Goal: Task Accomplishment & Management: Complete application form

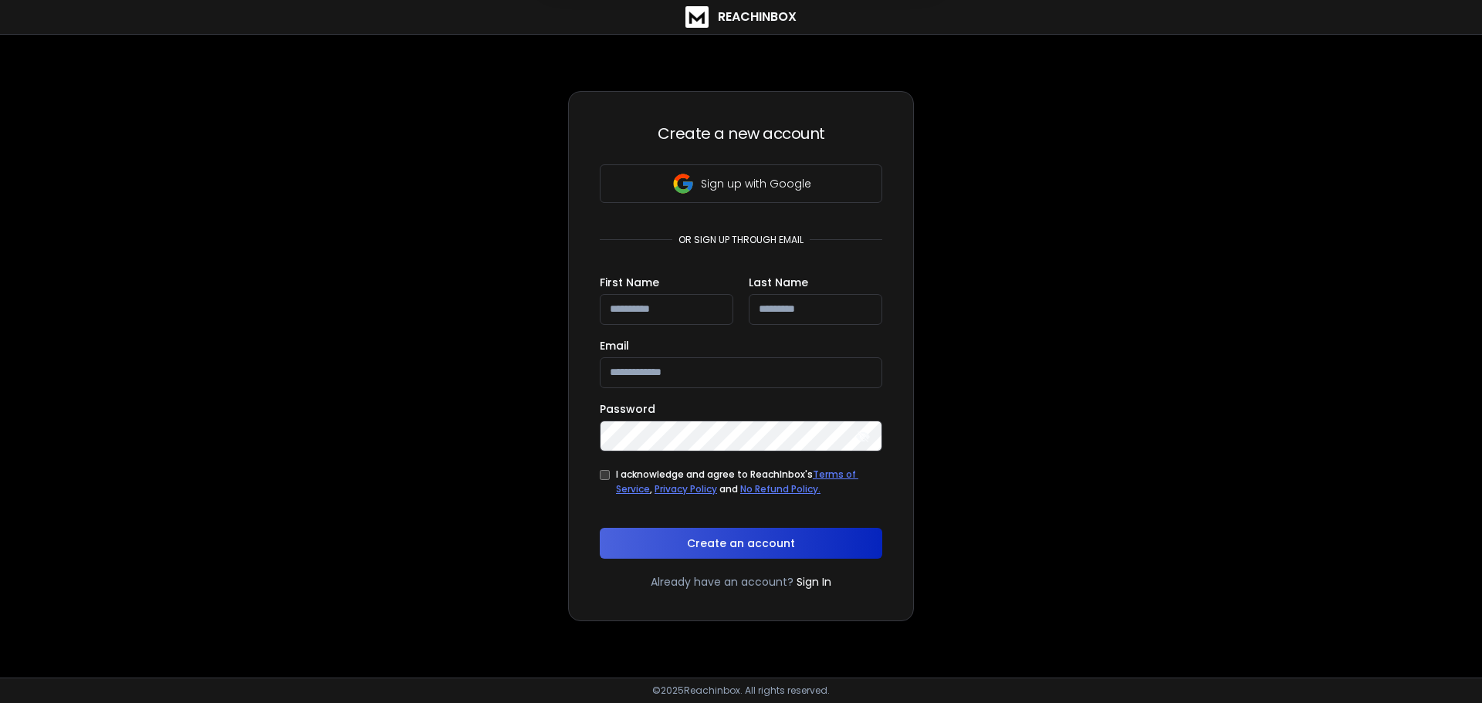
click at [679, 314] on input "text" at bounding box center [667, 309] width 134 height 31
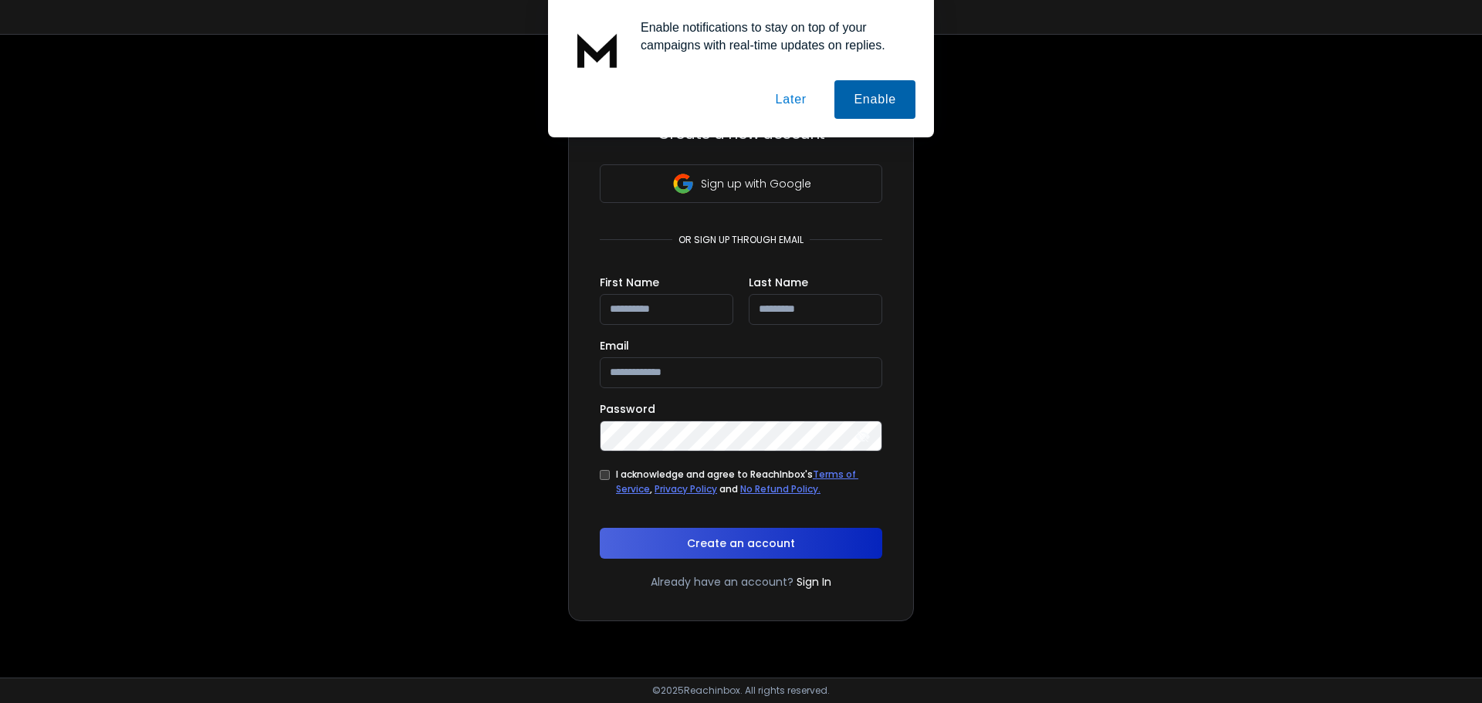
click at [875, 101] on button "Enable" at bounding box center [874, 99] width 81 height 39
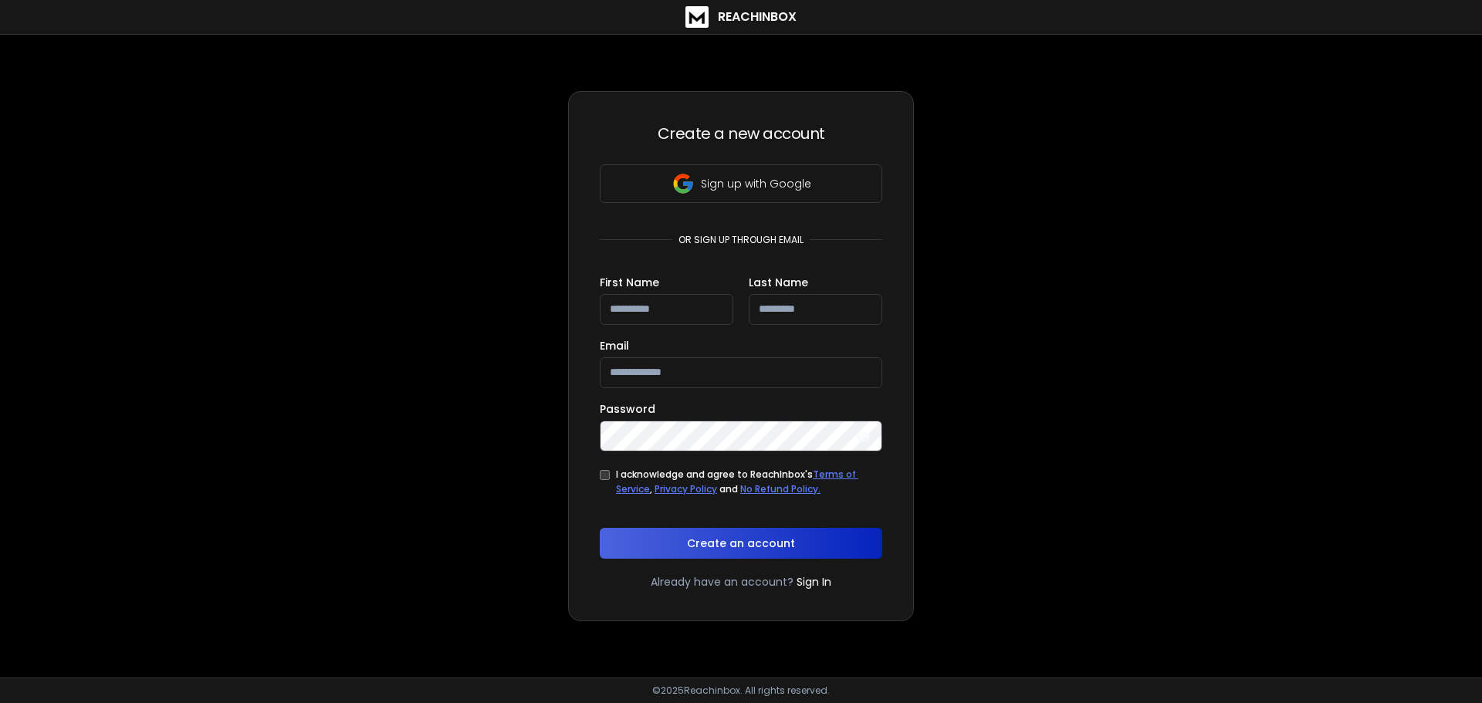
click at [666, 306] on input "text" at bounding box center [667, 309] width 134 height 31
type input "*****"
click at [769, 307] on input "text" at bounding box center [816, 309] width 134 height 31
type input "*****"
click at [697, 375] on input "email" at bounding box center [741, 372] width 283 height 31
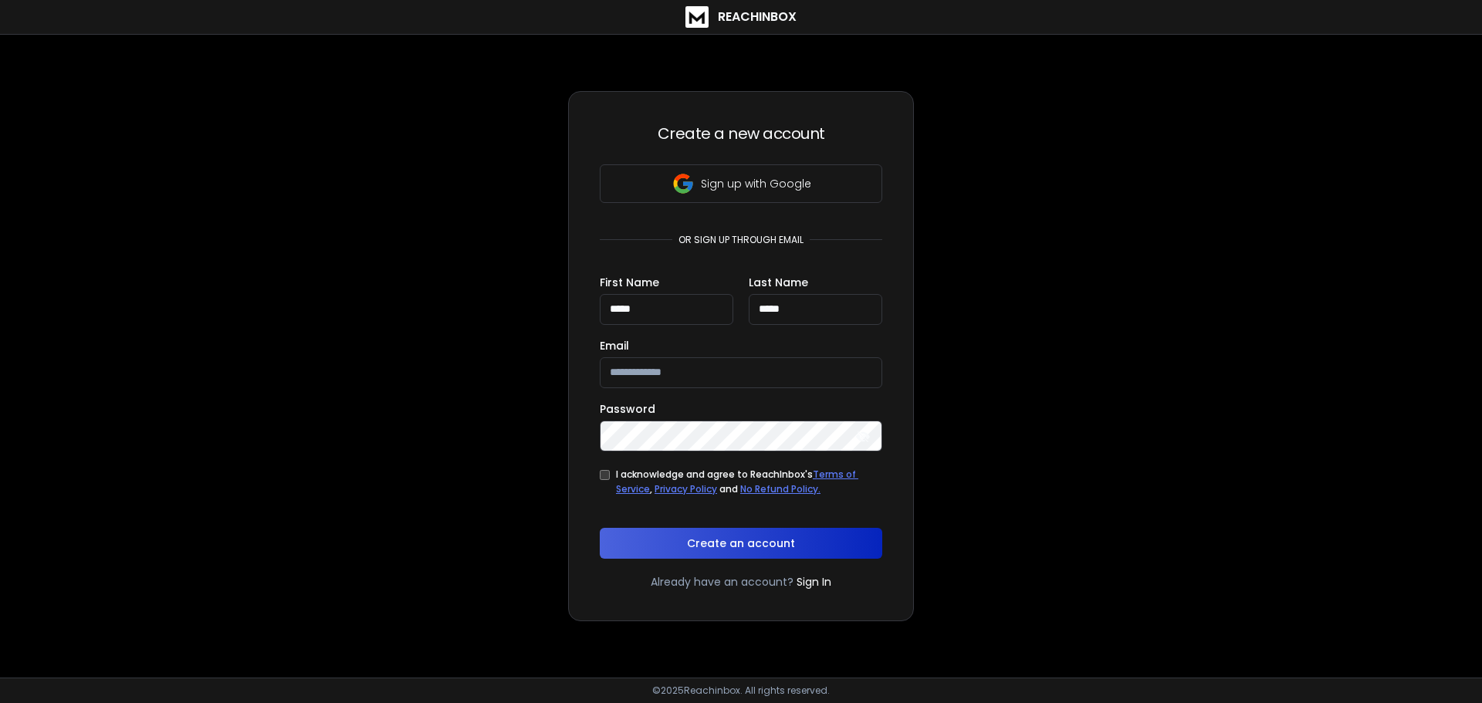
type input "**********"
click at [748, 542] on button "Create an account" at bounding box center [741, 543] width 283 height 31
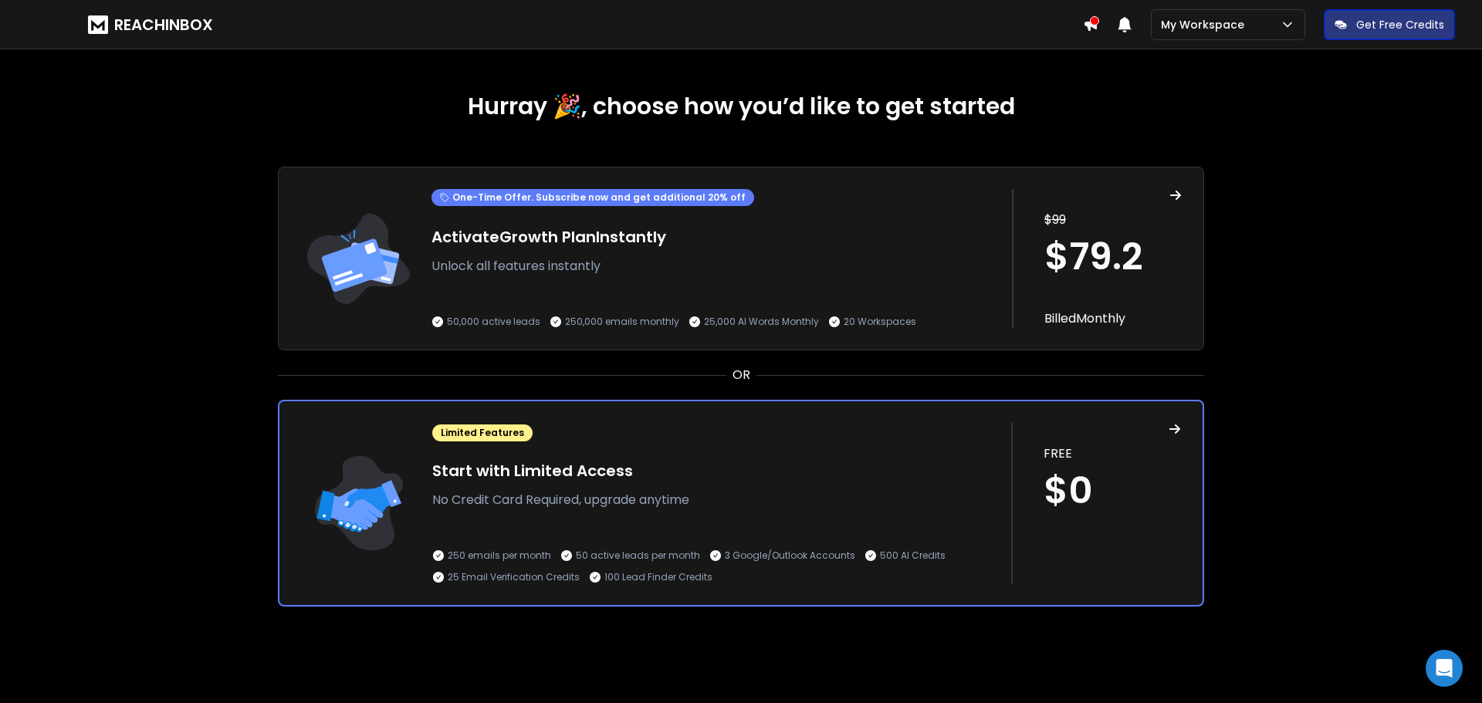
click at [537, 476] on h1 "Start with Limited Access" at bounding box center [714, 471] width 564 height 22
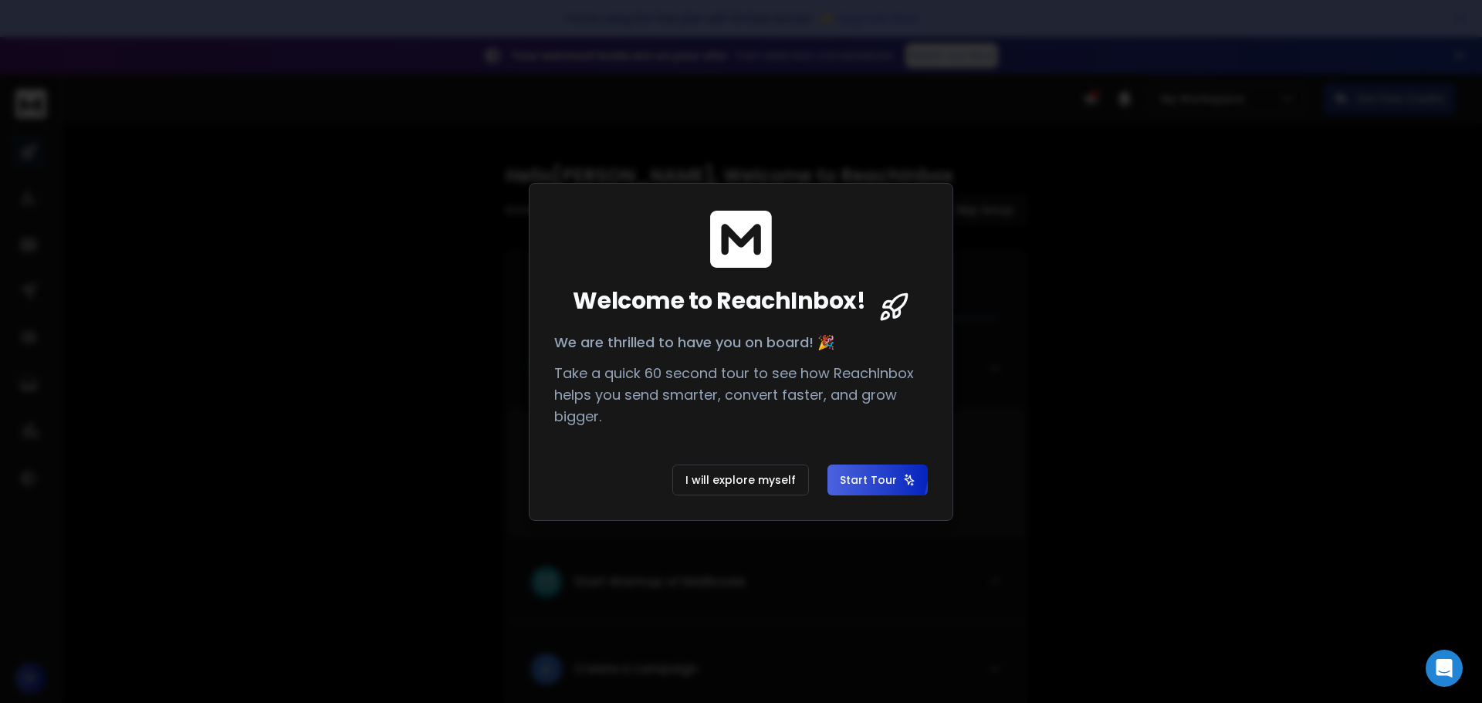
click at [877, 482] on span "Start Tour" at bounding box center [878, 479] width 76 height 15
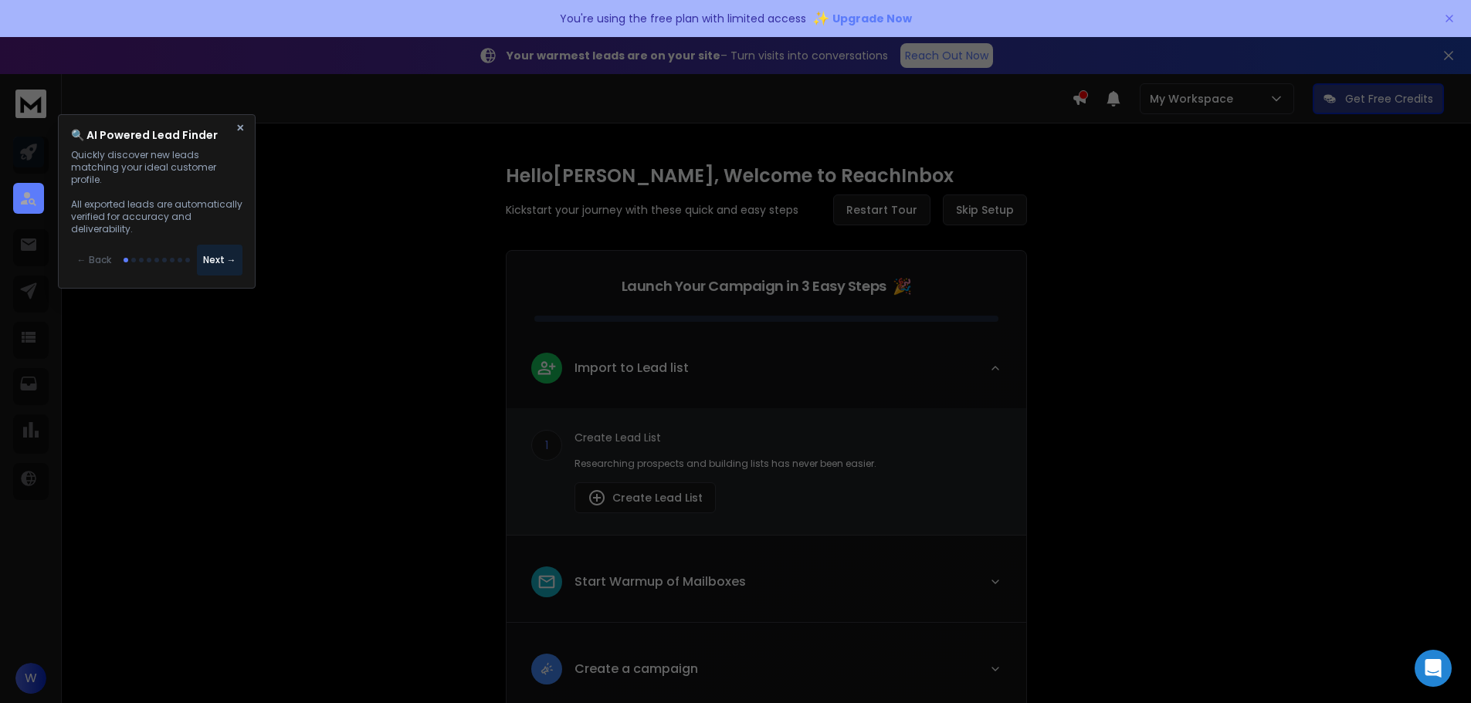
click at [212, 258] on button "Next →" at bounding box center [220, 260] width 46 height 31
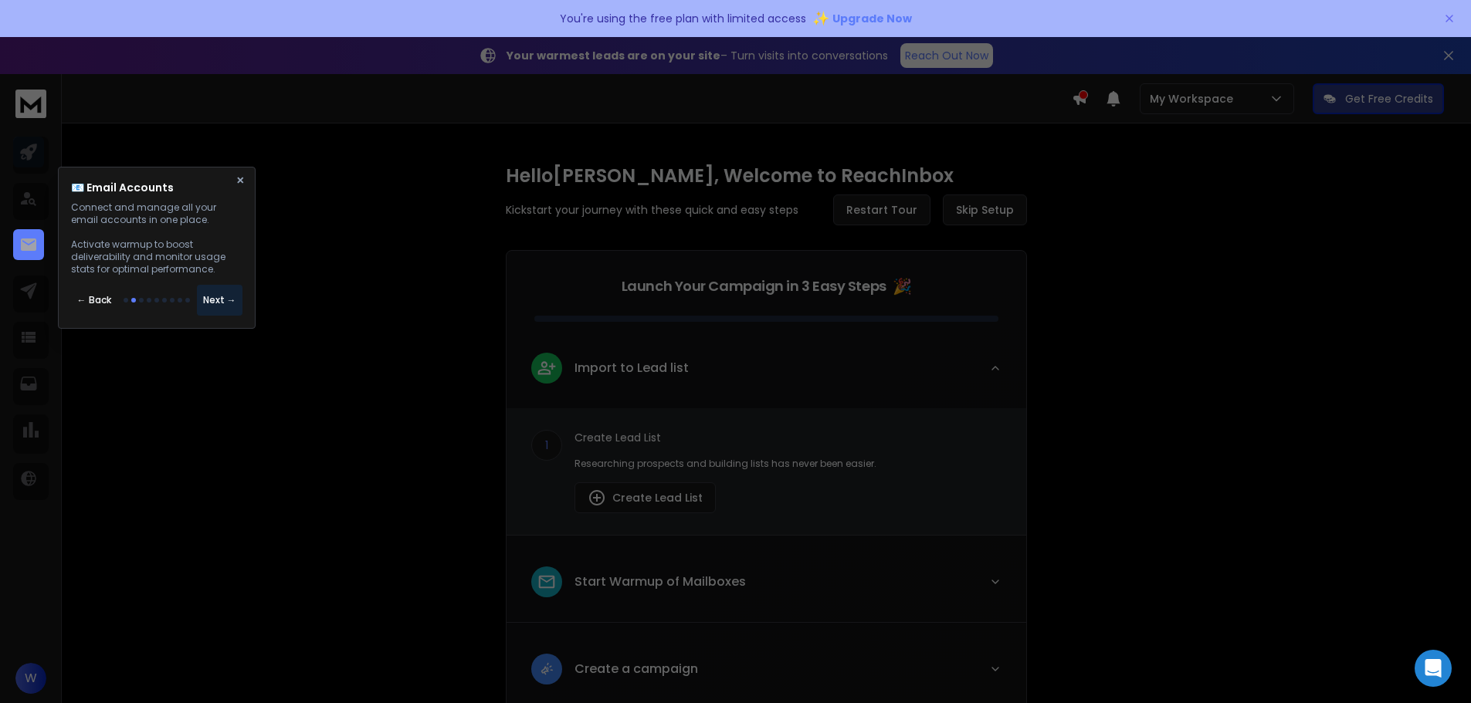
click at [216, 295] on button "Next →" at bounding box center [220, 300] width 46 height 31
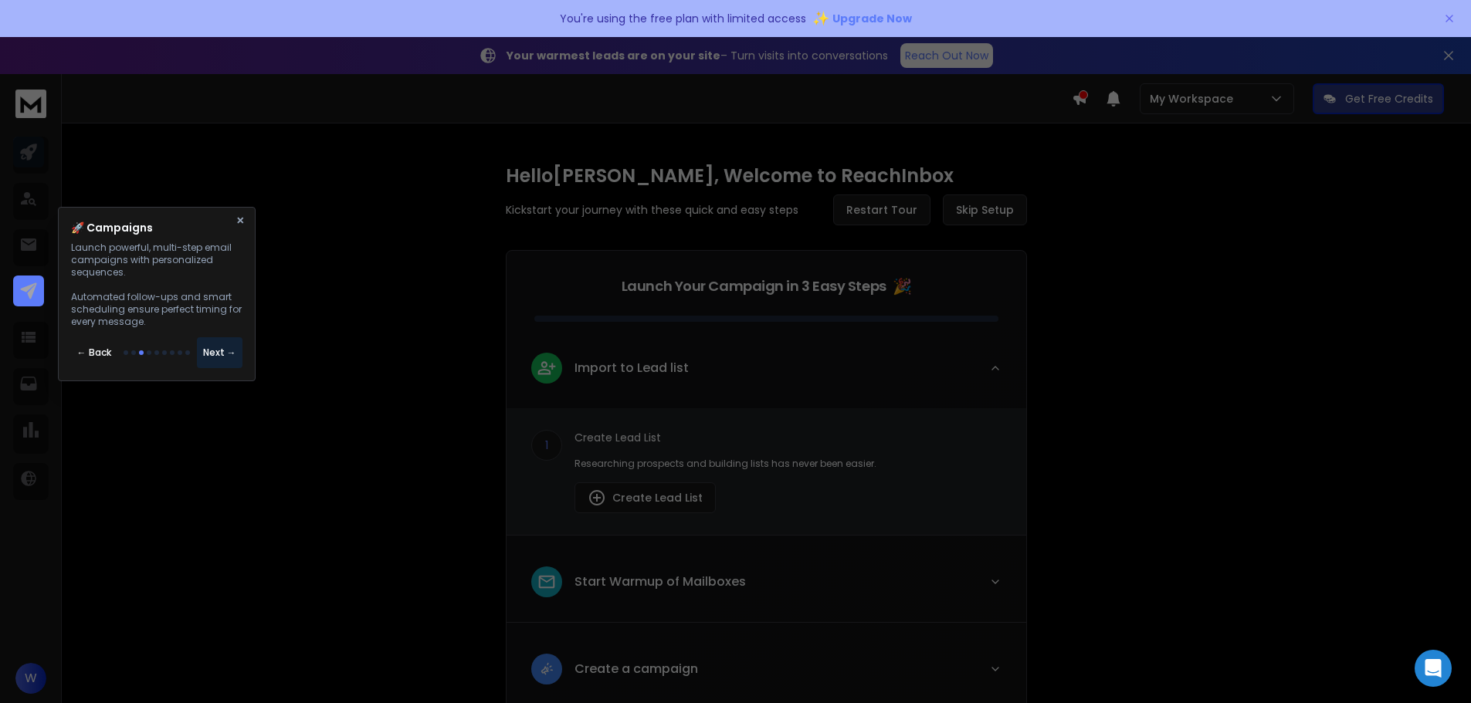
click at [218, 354] on button "Next →" at bounding box center [220, 352] width 46 height 31
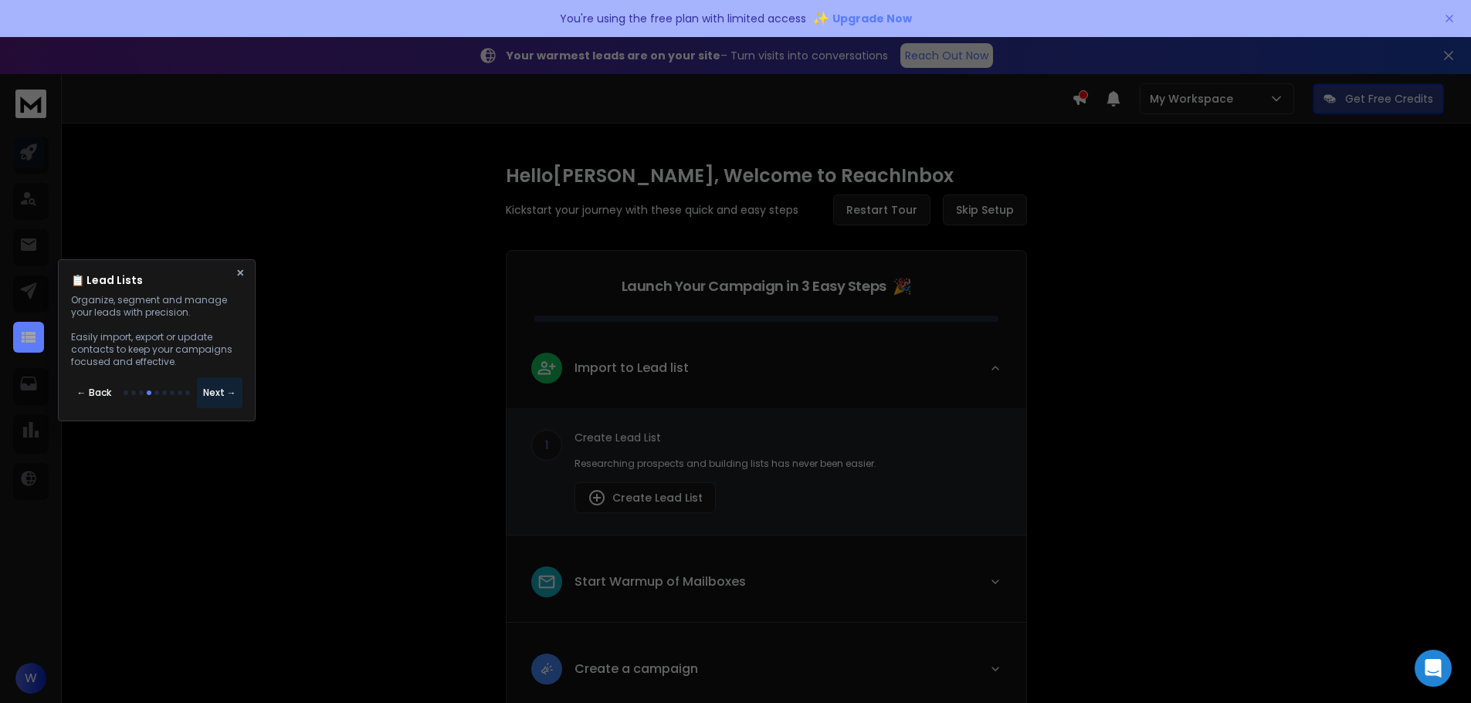
click at [210, 393] on button "Next →" at bounding box center [220, 392] width 46 height 31
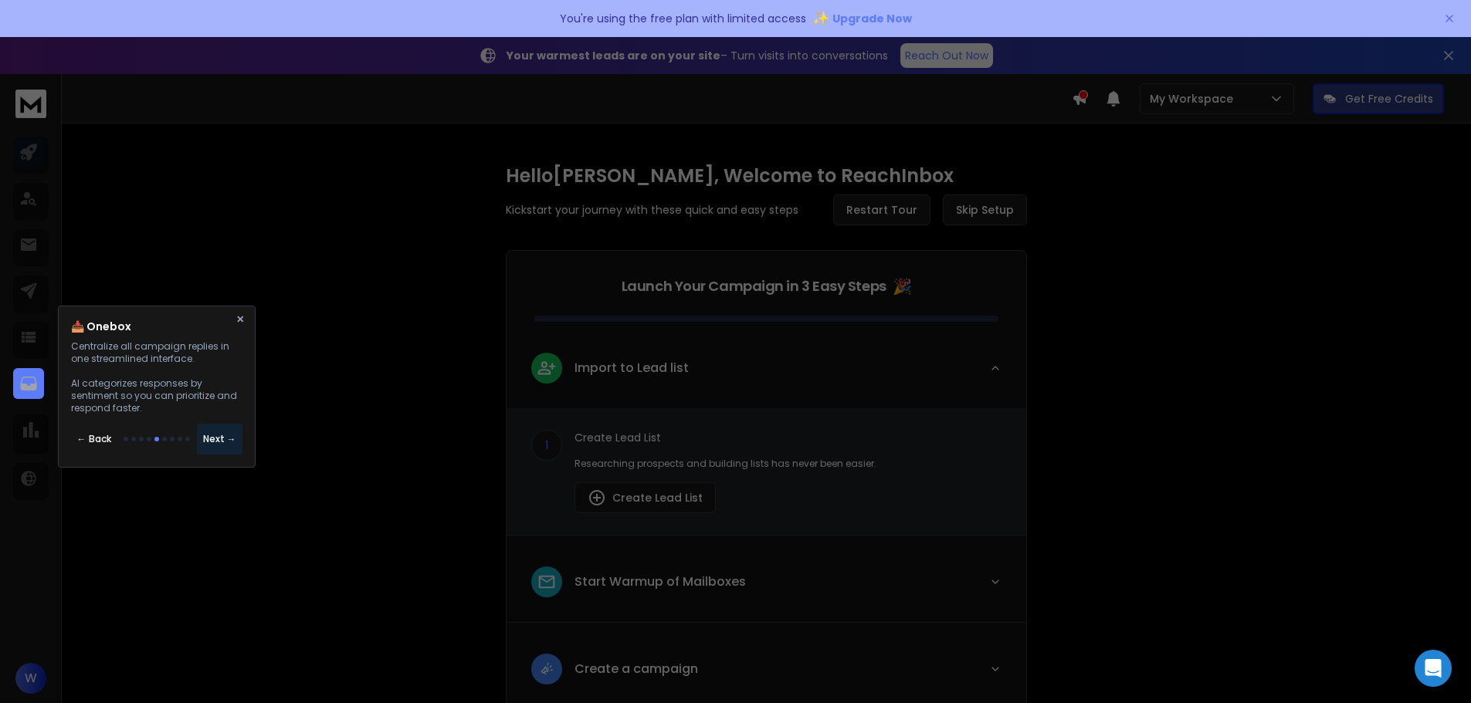
click at [218, 436] on button "Next →" at bounding box center [220, 439] width 46 height 31
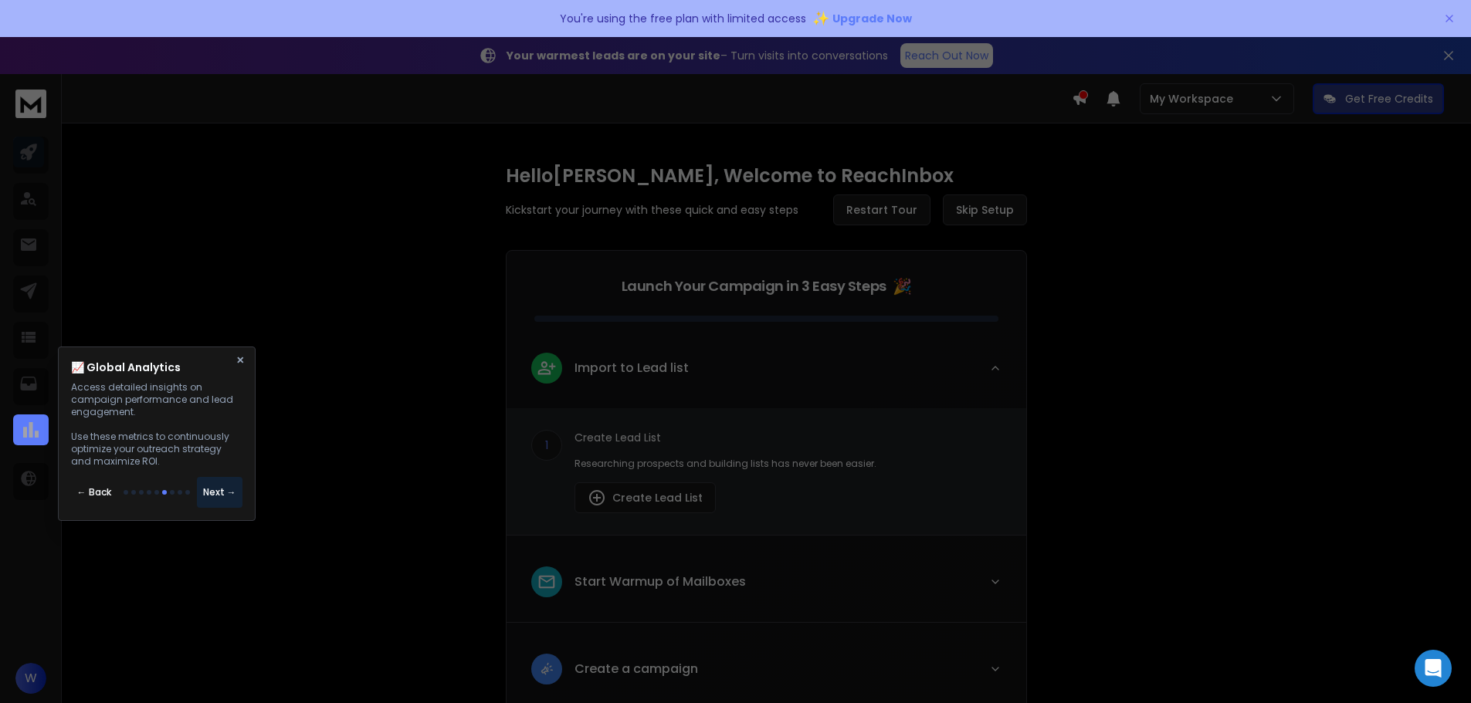
click at [215, 493] on button "Next →" at bounding box center [220, 492] width 46 height 31
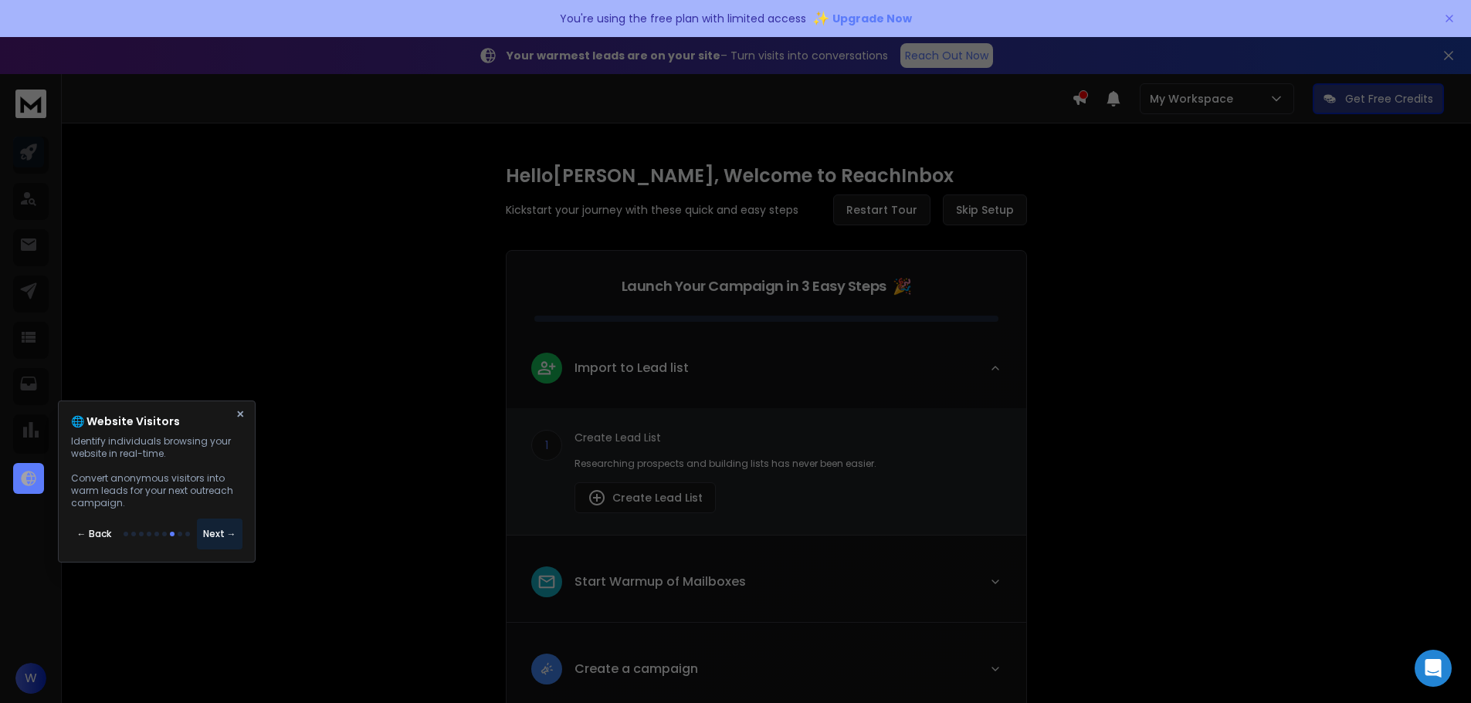
click at [215, 537] on button "Next →" at bounding box center [220, 534] width 46 height 31
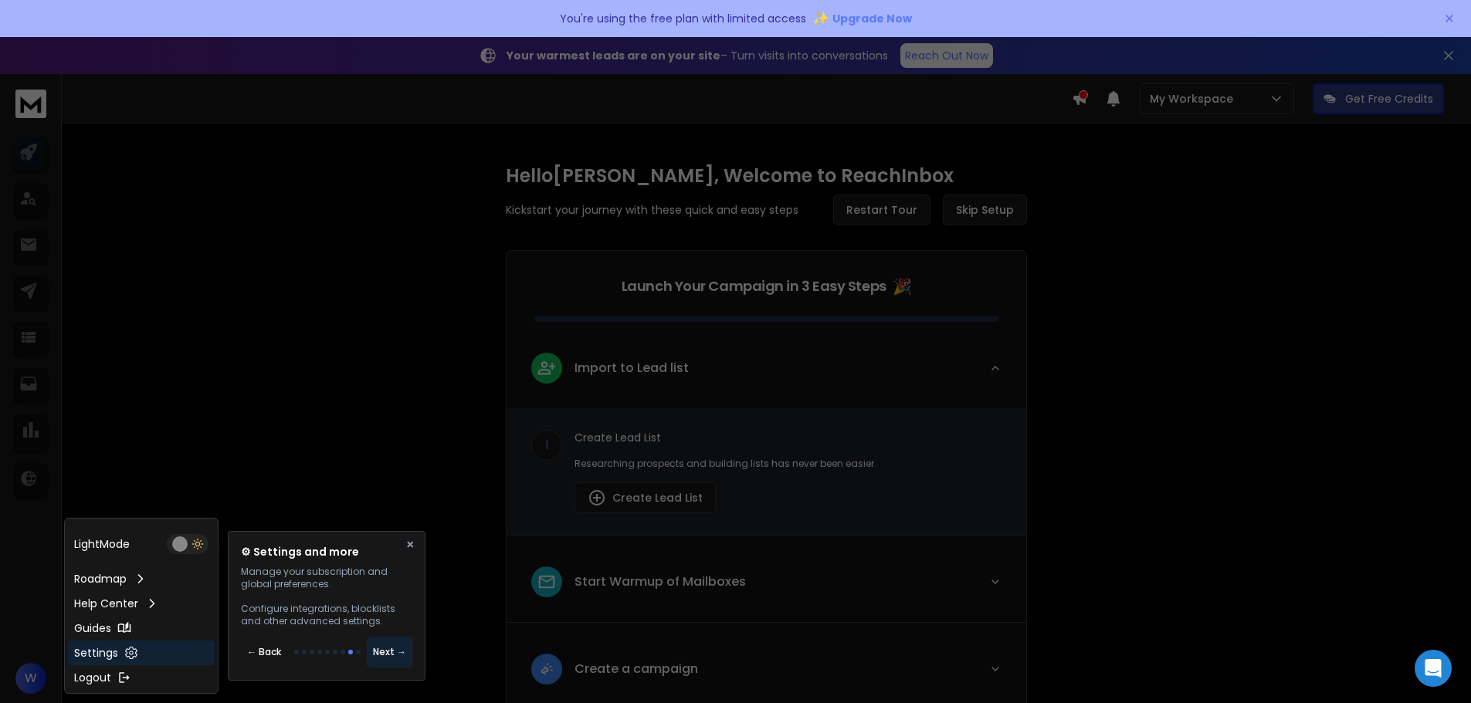
click at [388, 652] on button "Next →" at bounding box center [390, 652] width 46 height 31
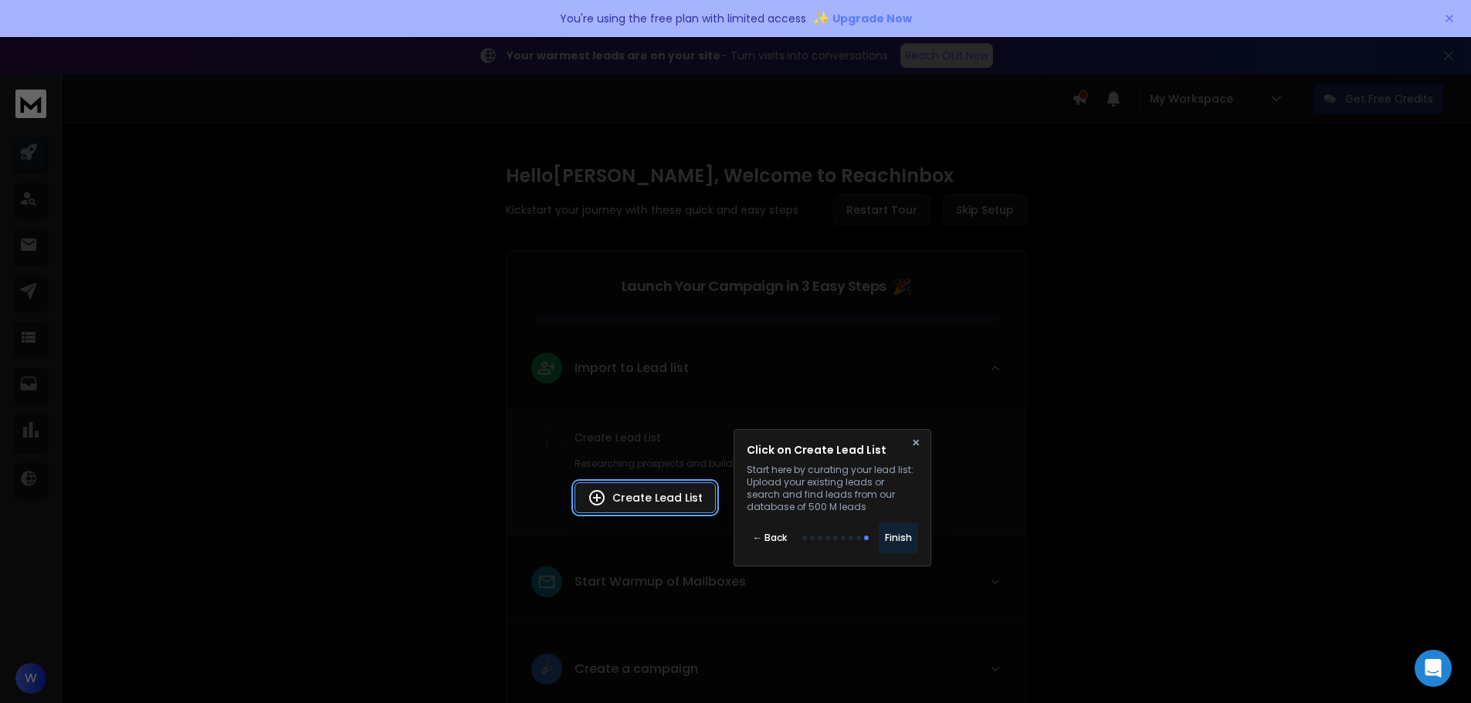
click at [898, 536] on button "Finish" at bounding box center [897, 538] width 39 height 31
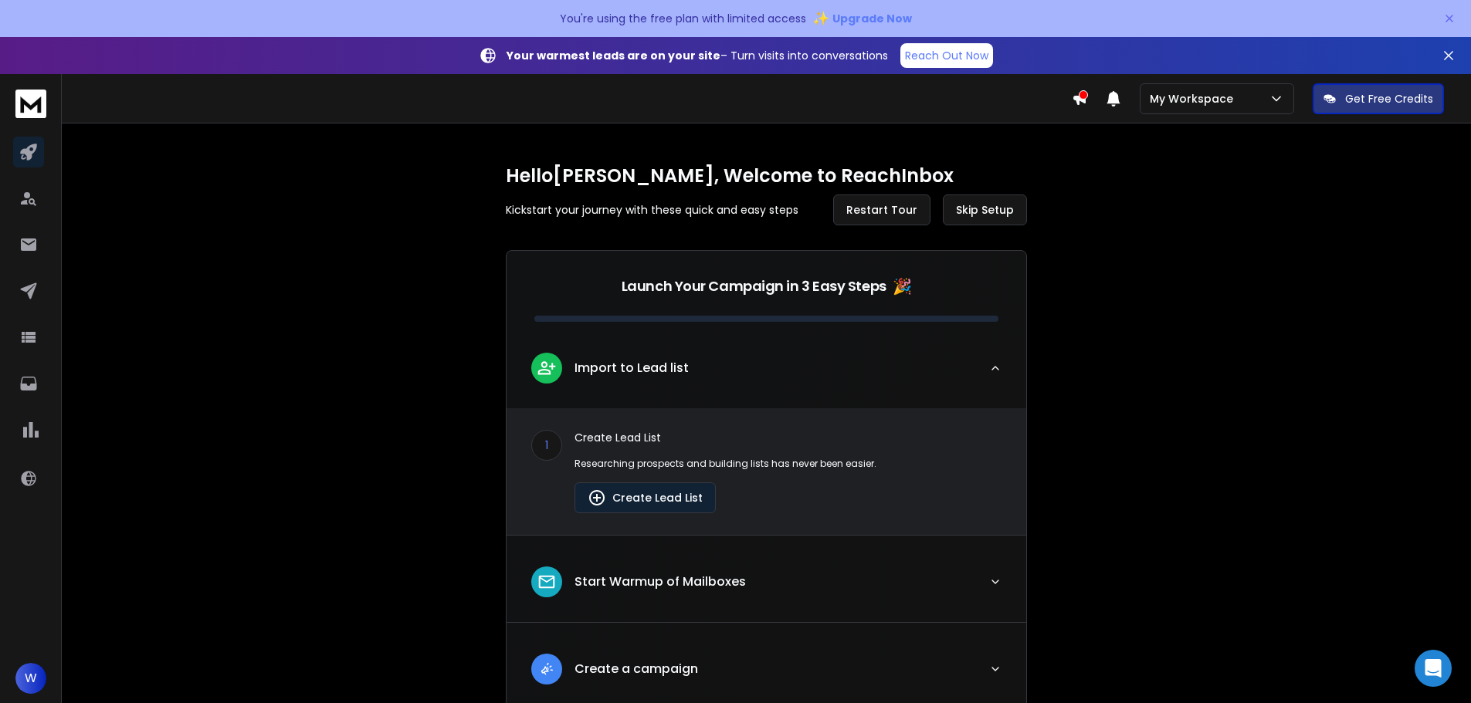
click at [655, 496] on button "Create Lead List" at bounding box center [644, 497] width 141 height 31
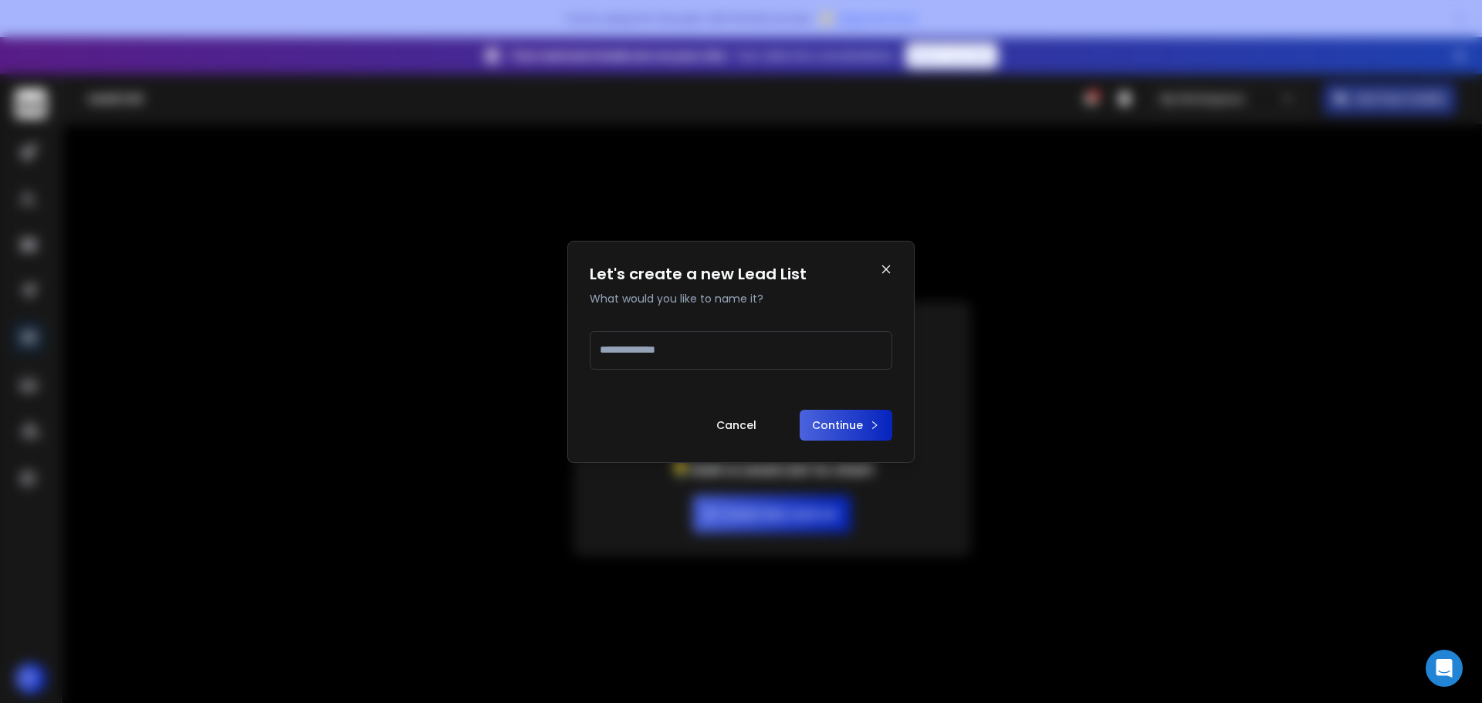
click at [686, 356] on input at bounding box center [741, 350] width 303 height 39
type input "**********"
click at [841, 425] on button "Continue" at bounding box center [846, 425] width 93 height 31
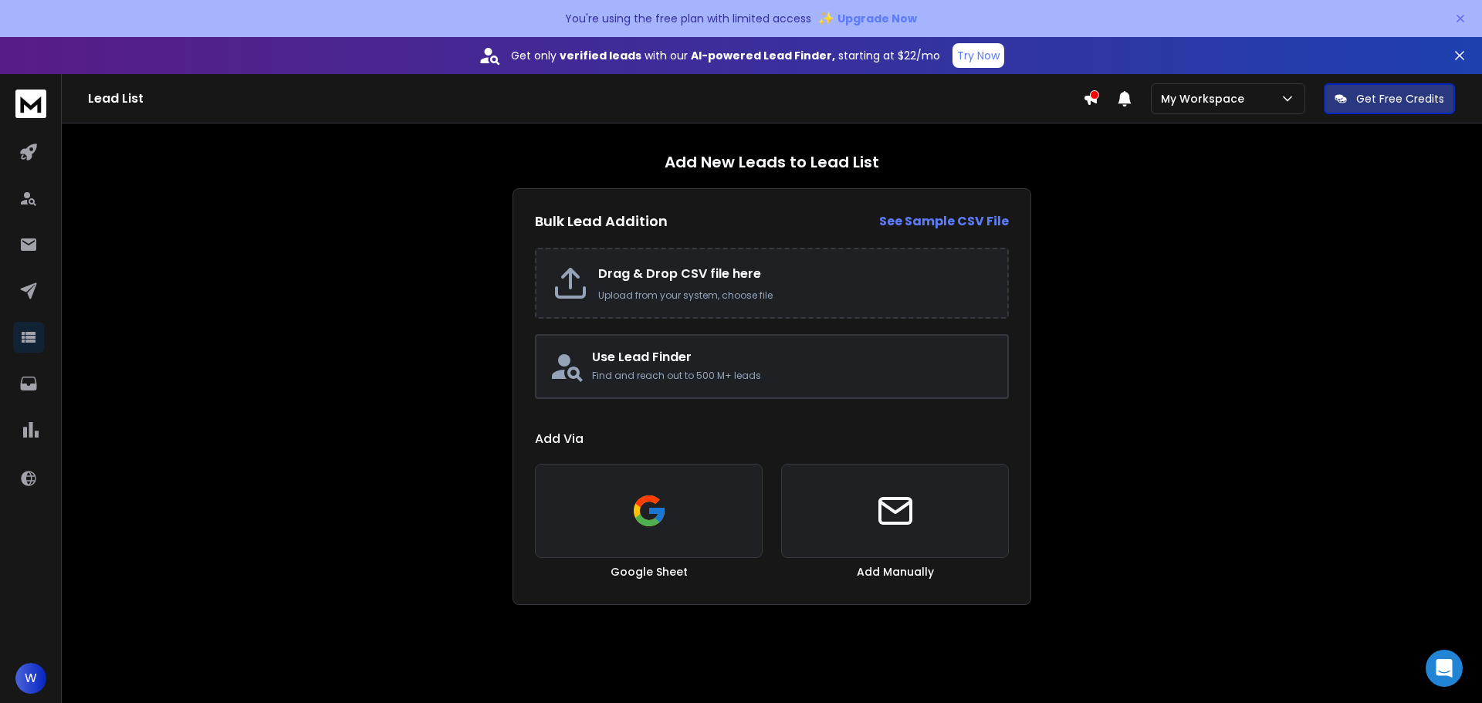
click at [701, 280] on h2 "Drag & Drop CSV file here" at bounding box center [795, 274] width 394 height 19
click at [692, 282] on h2 "Drag & Drop CSV file here" at bounding box center [795, 274] width 394 height 19
type input "**********"
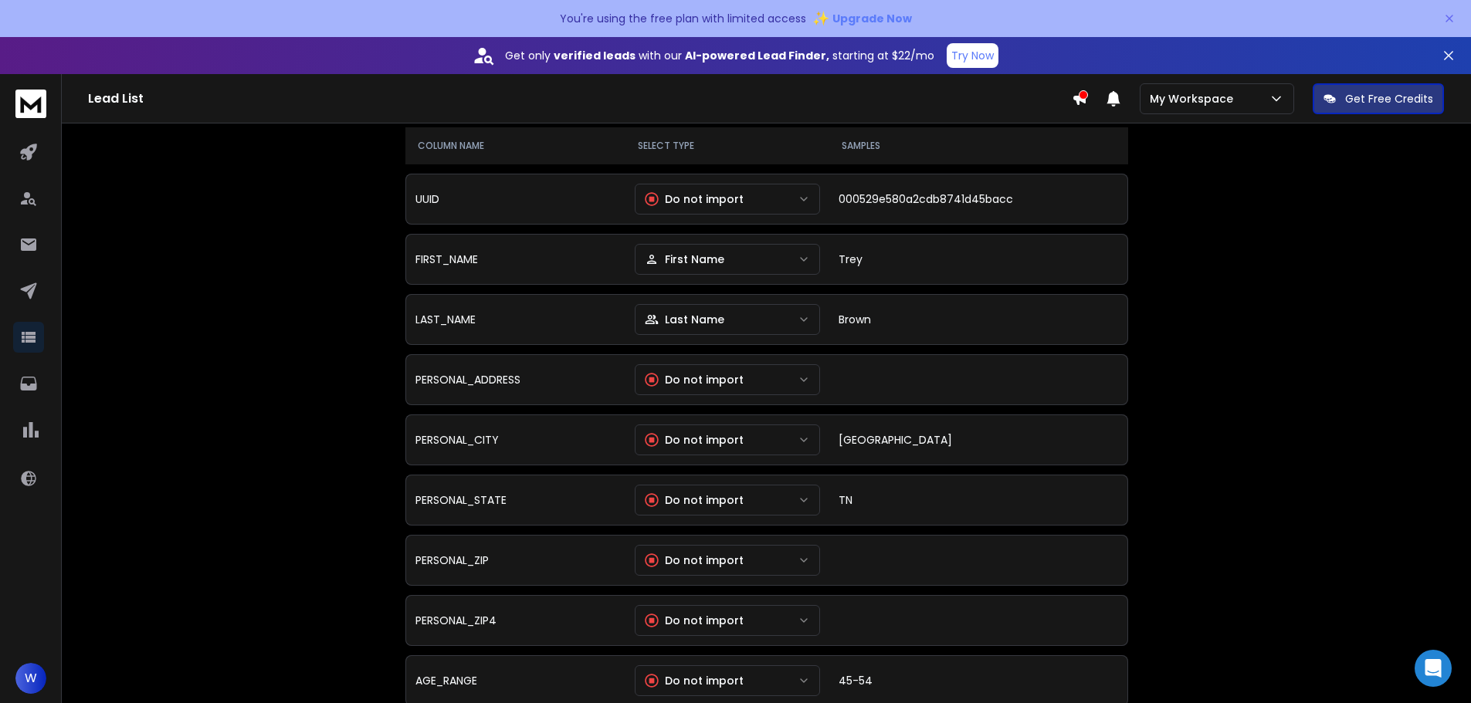
scroll to position [380, 0]
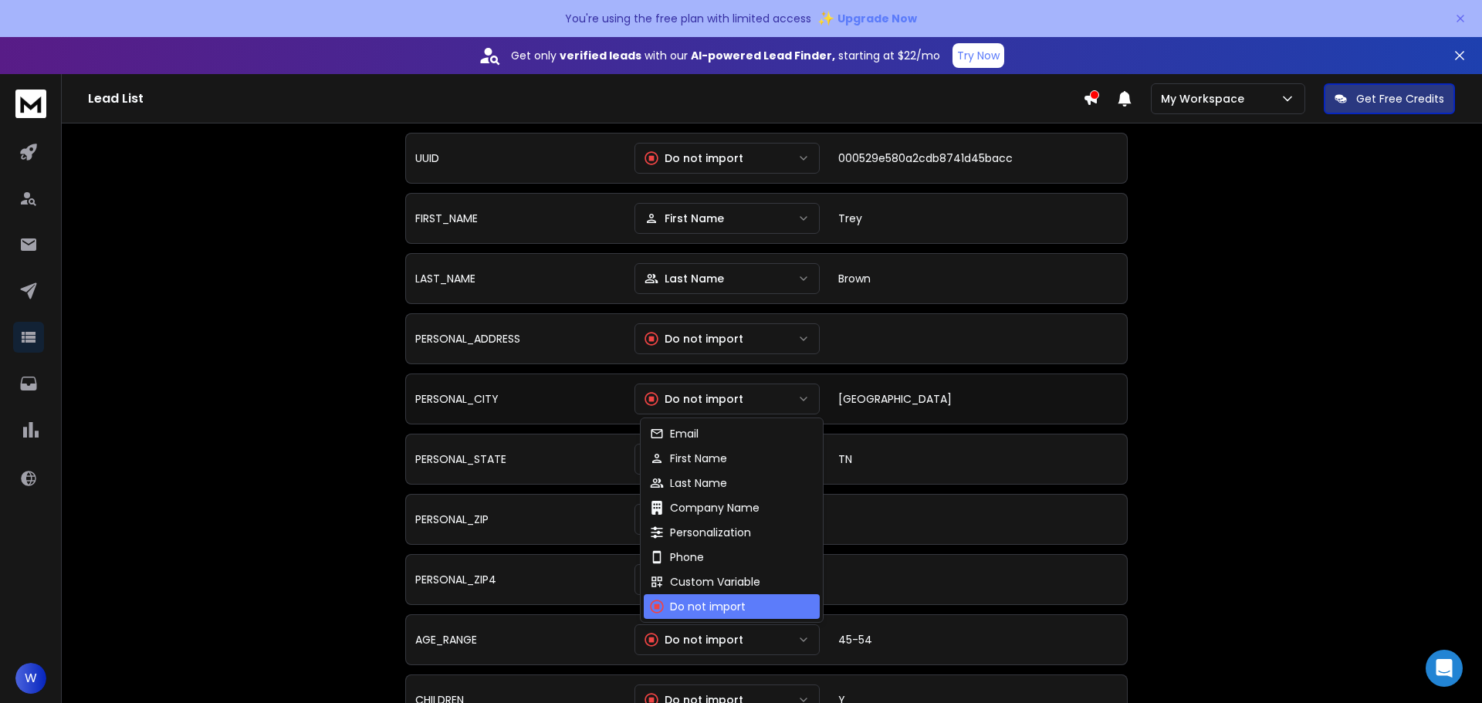
click at [802, 398] on icon "button" at bounding box center [803, 399] width 12 height 12
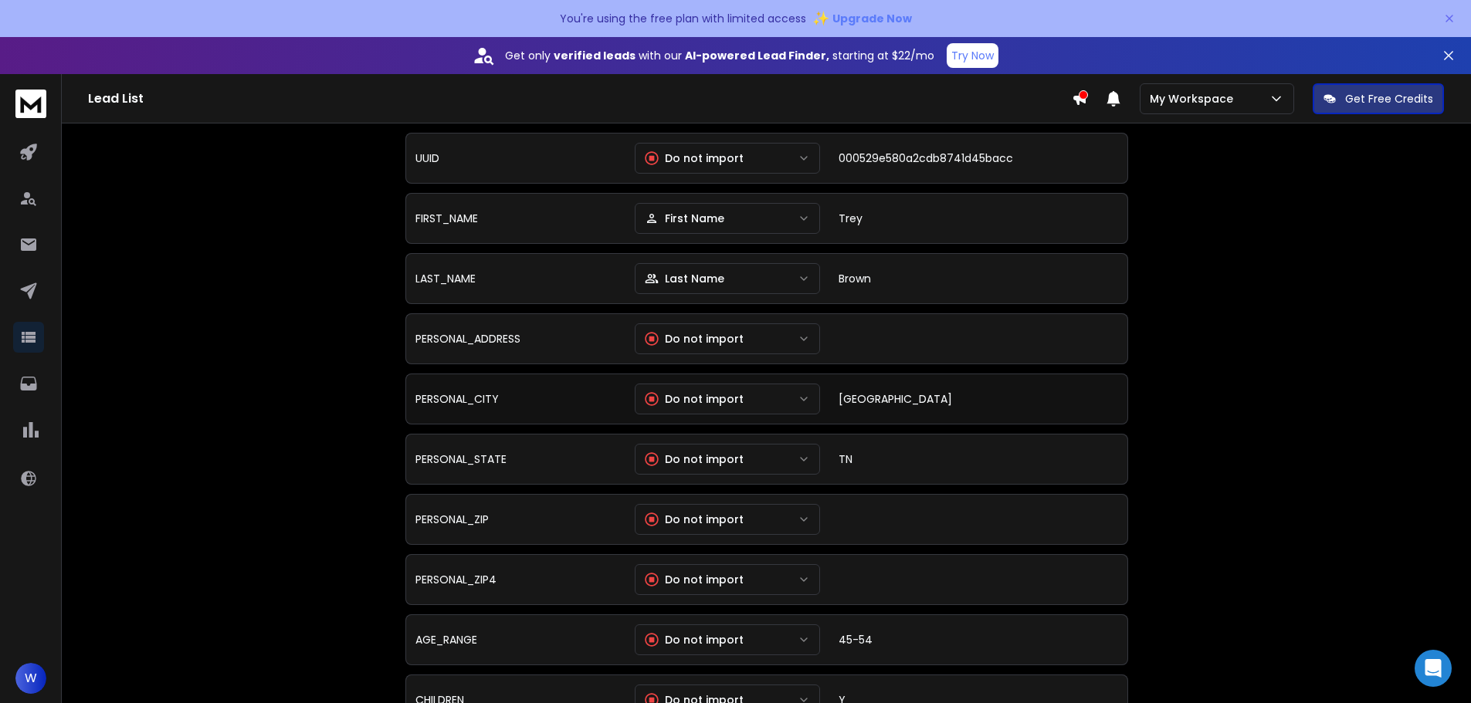
click at [1023, 411] on td "[GEOGRAPHIC_DATA]" at bounding box center [978, 399] width 299 height 51
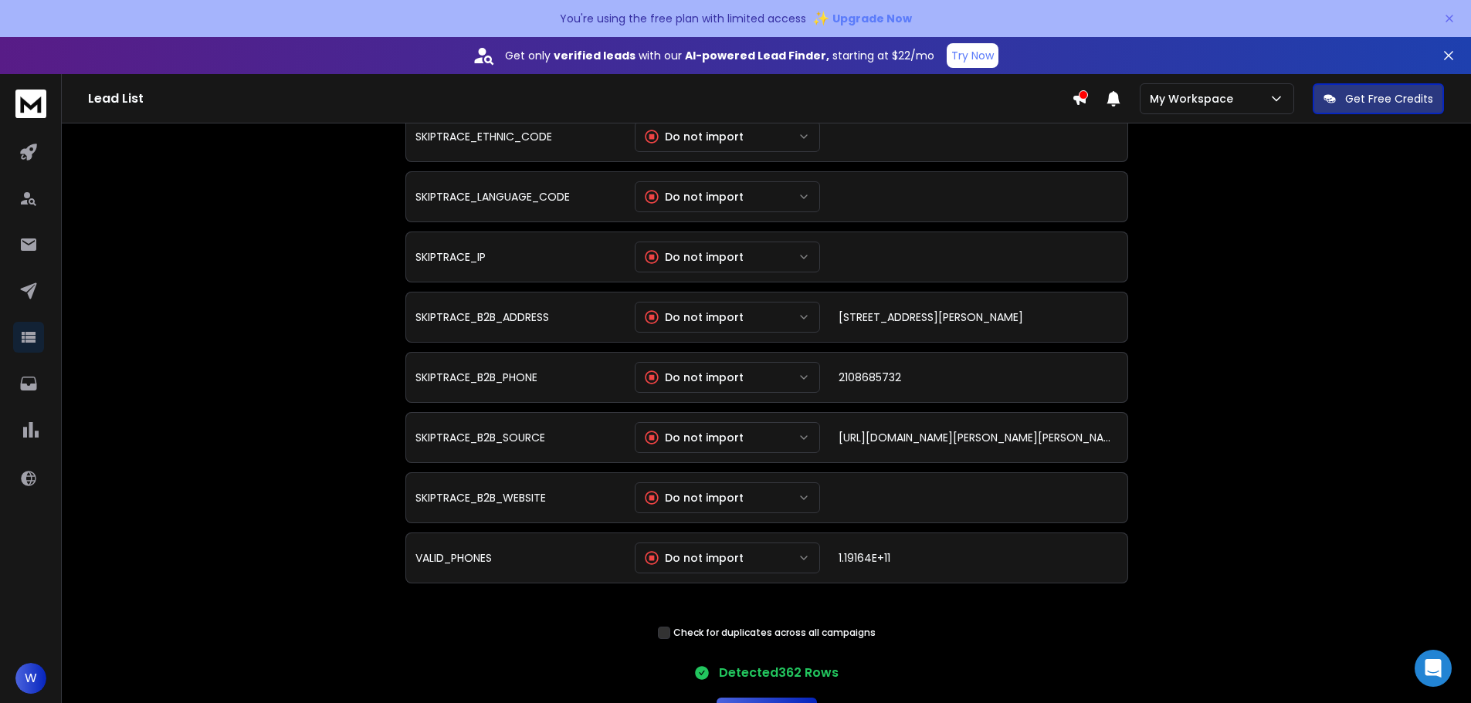
scroll to position [4330, 0]
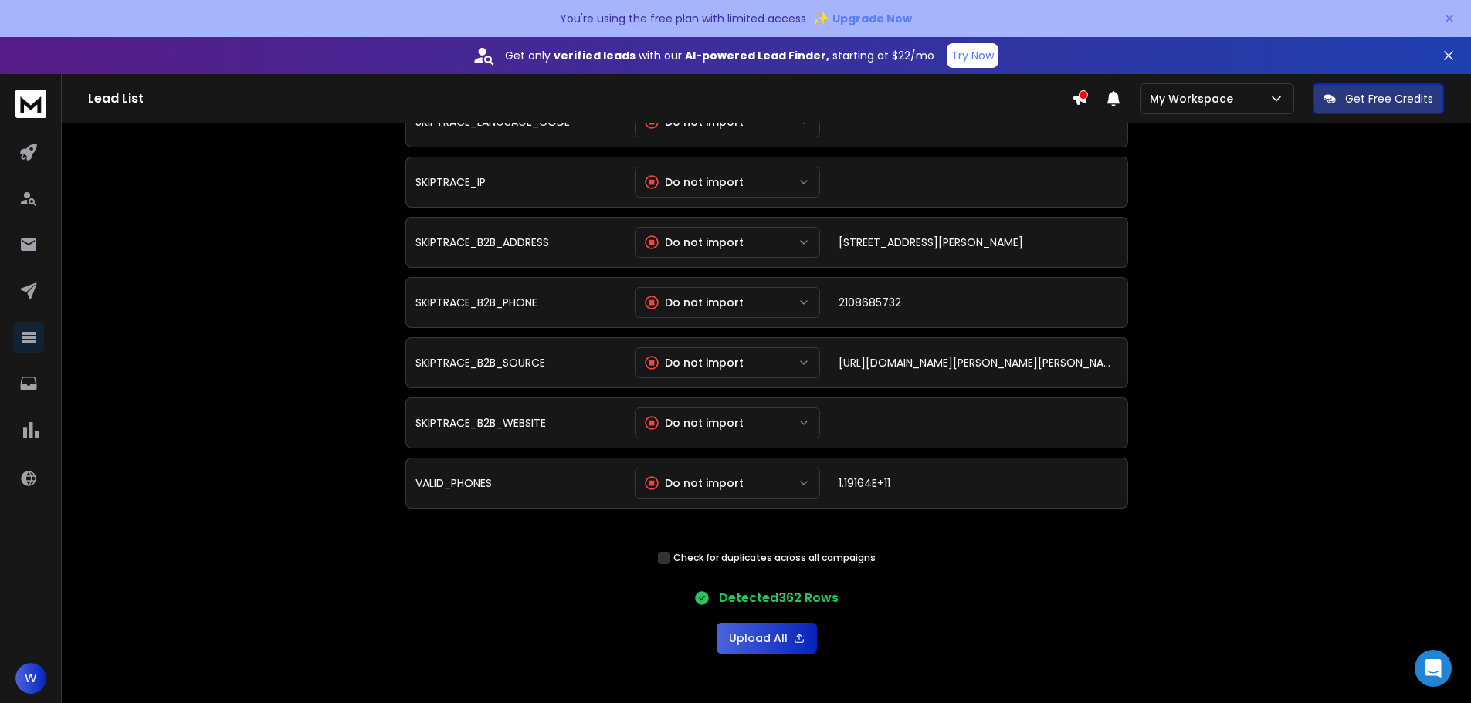
click at [761, 637] on button "Upload All" at bounding box center [766, 638] width 100 height 31
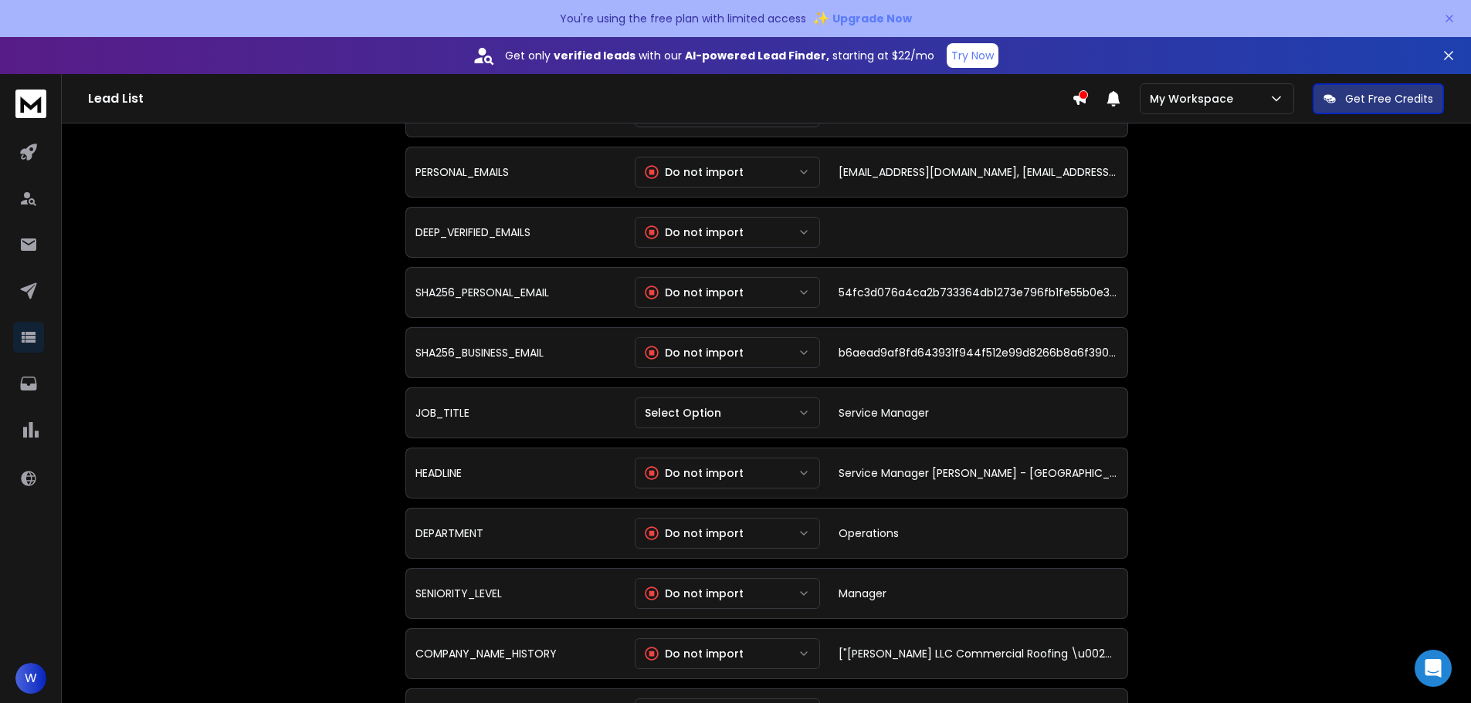
scroll to position [1535, 0]
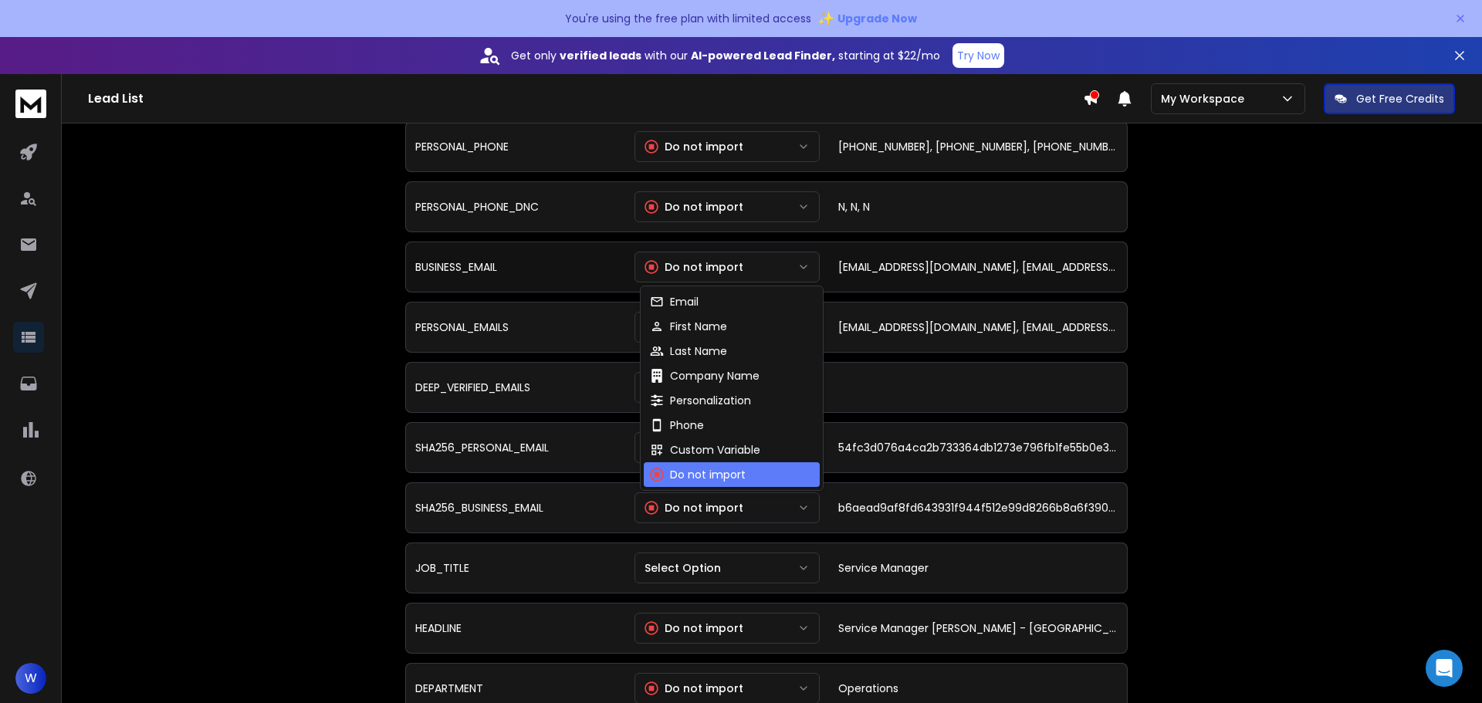
click at [804, 266] on icon "button" at bounding box center [803, 267] width 12 height 12
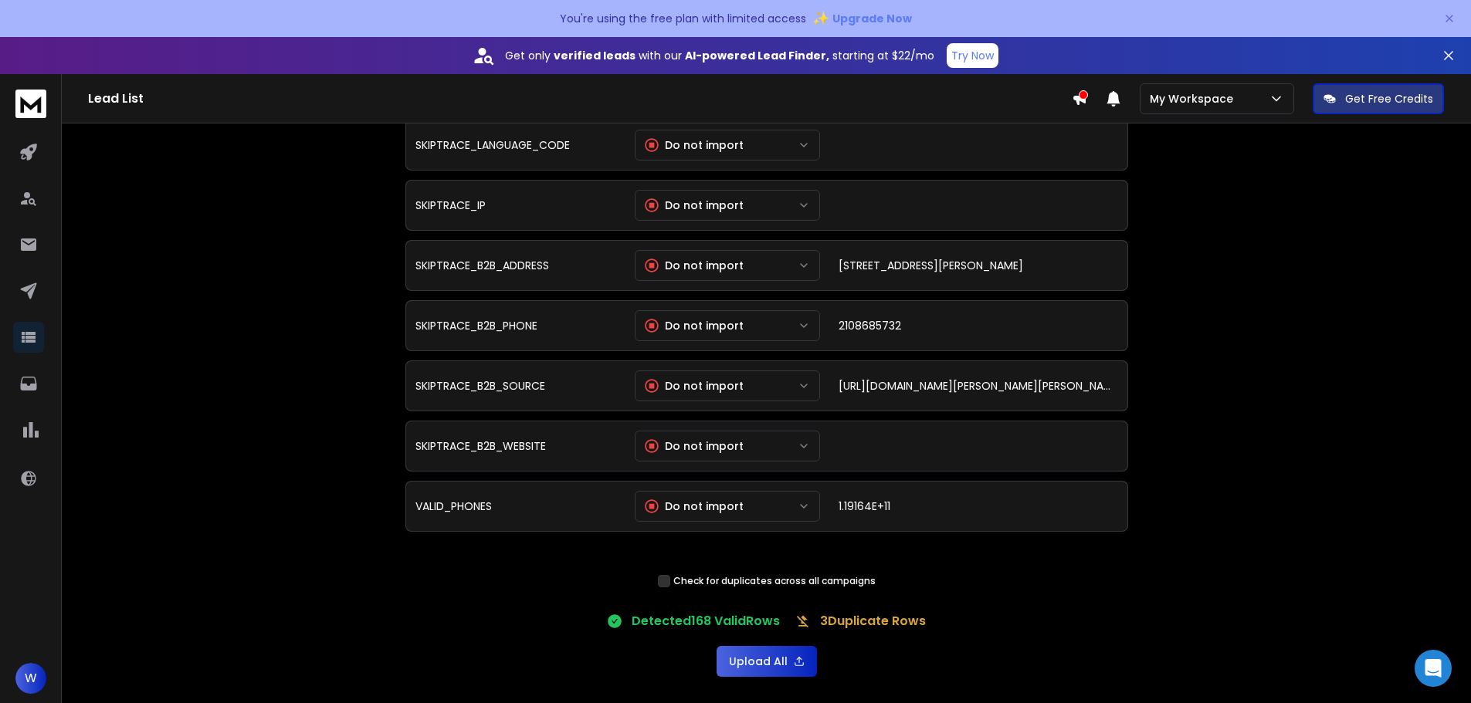
scroll to position [4330, 0]
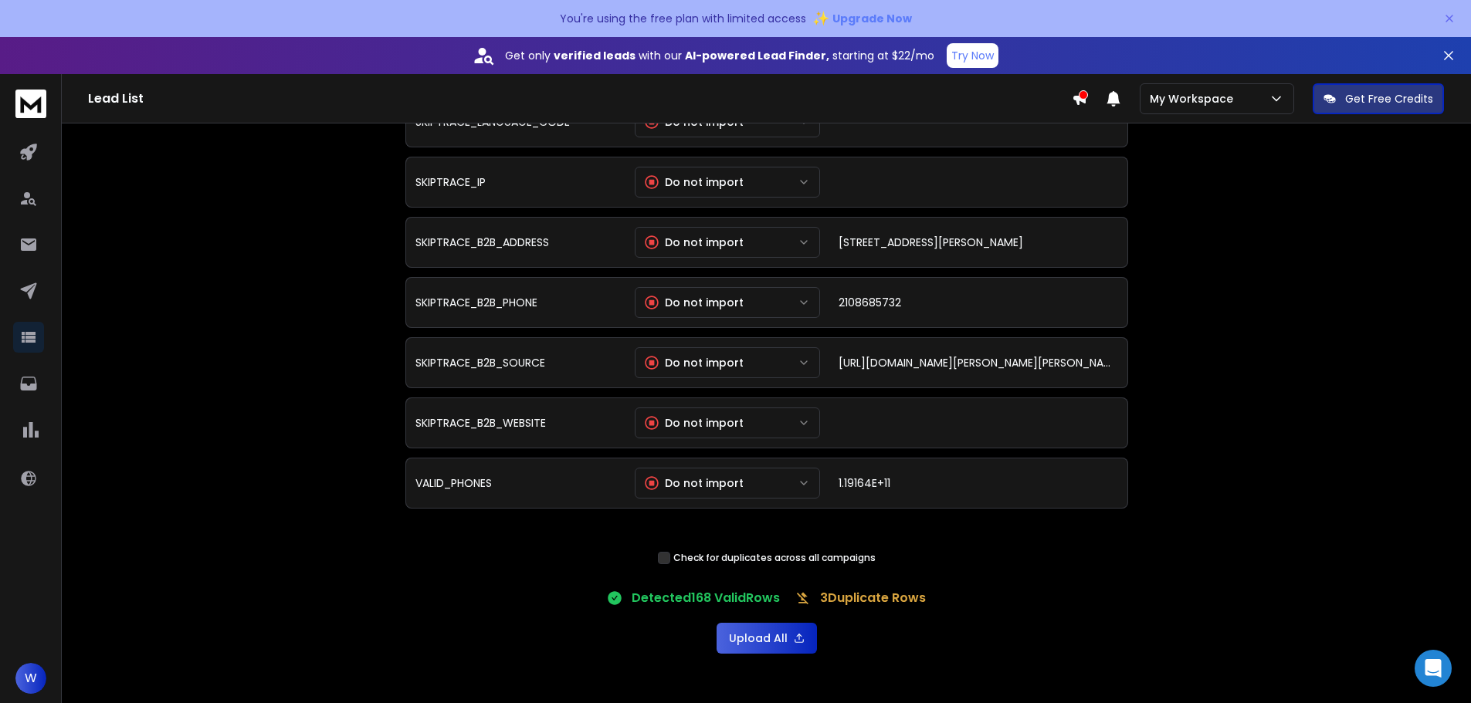
click at [767, 637] on button "Upload All" at bounding box center [766, 638] width 100 height 31
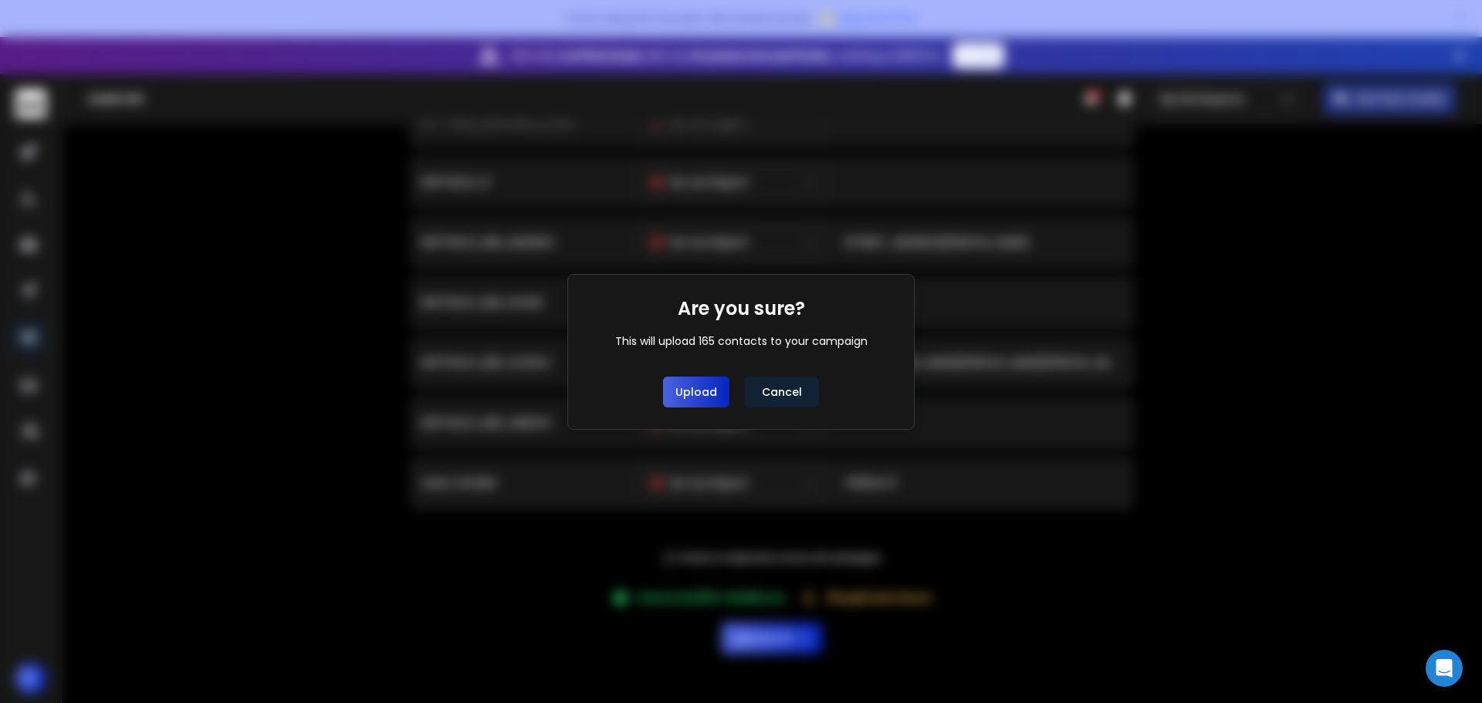
click at [698, 392] on button "Upload" at bounding box center [696, 392] width 66 height 31
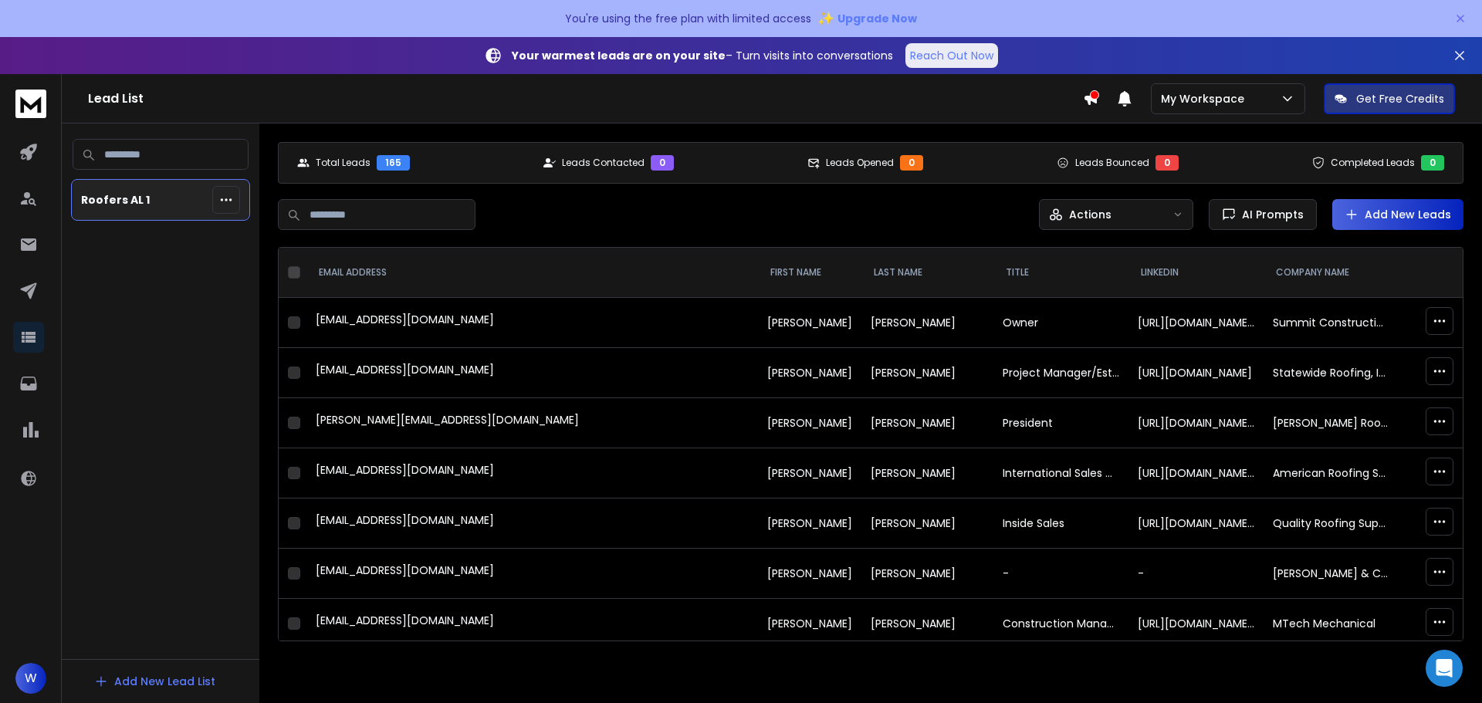
click at [944, 56] on p "Reach Out Now" at bounding box center [951, 55] width 83 height 15
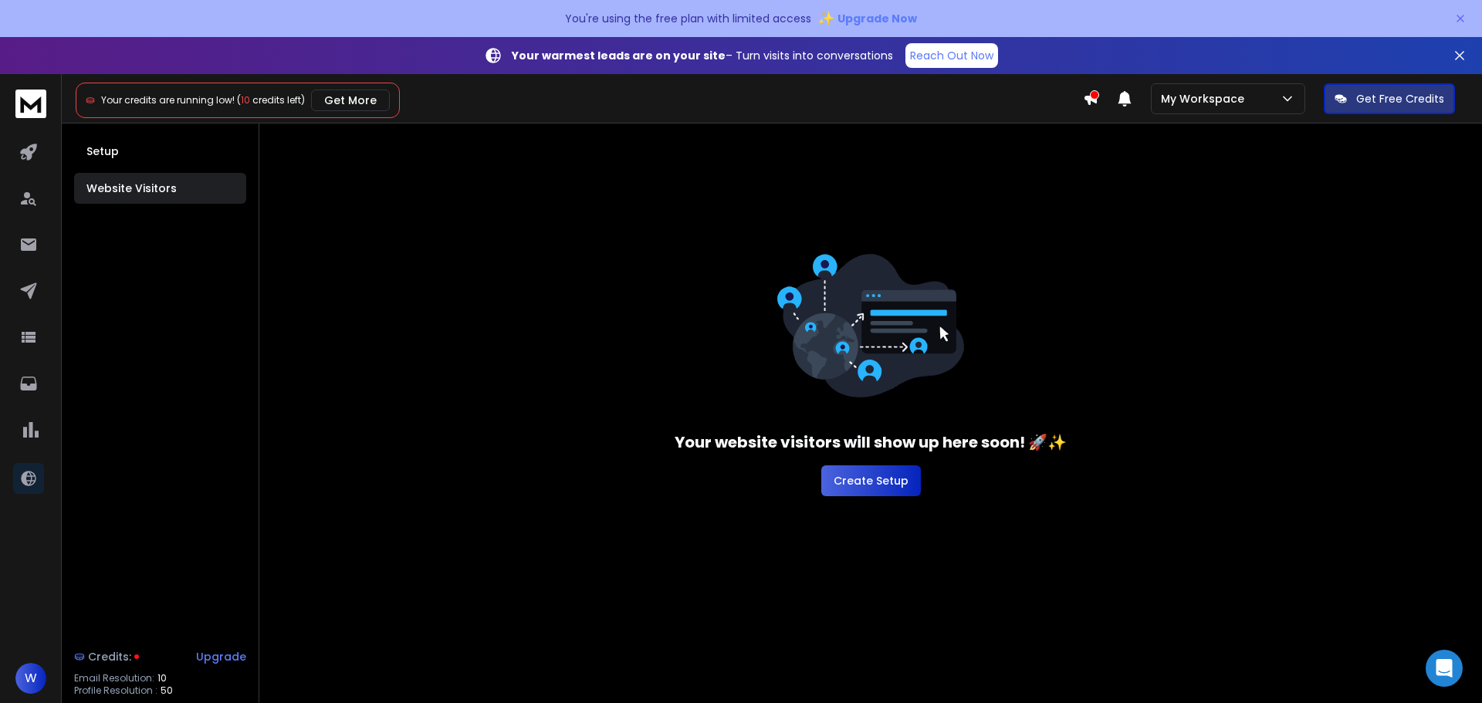
click at [878, 482] on button "Create Setup" at bounding box center [871, 480] width 100 height 31
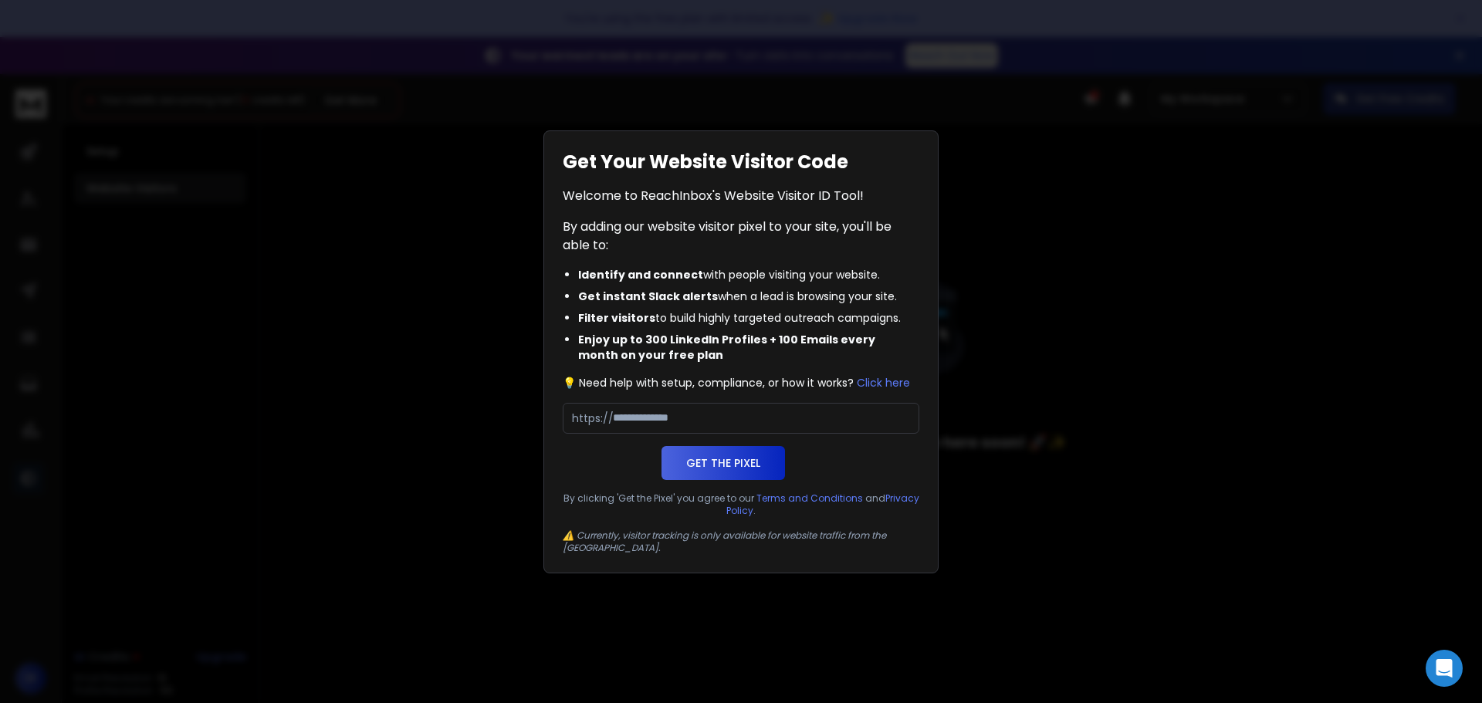
click at [714, 425] on input "text" at bounding box center [741, 418] width 357 height 31
type input "**********"
click at [726, 478] on button "Get the Pixel" at bounding box center [724, 463] width 124 height 34
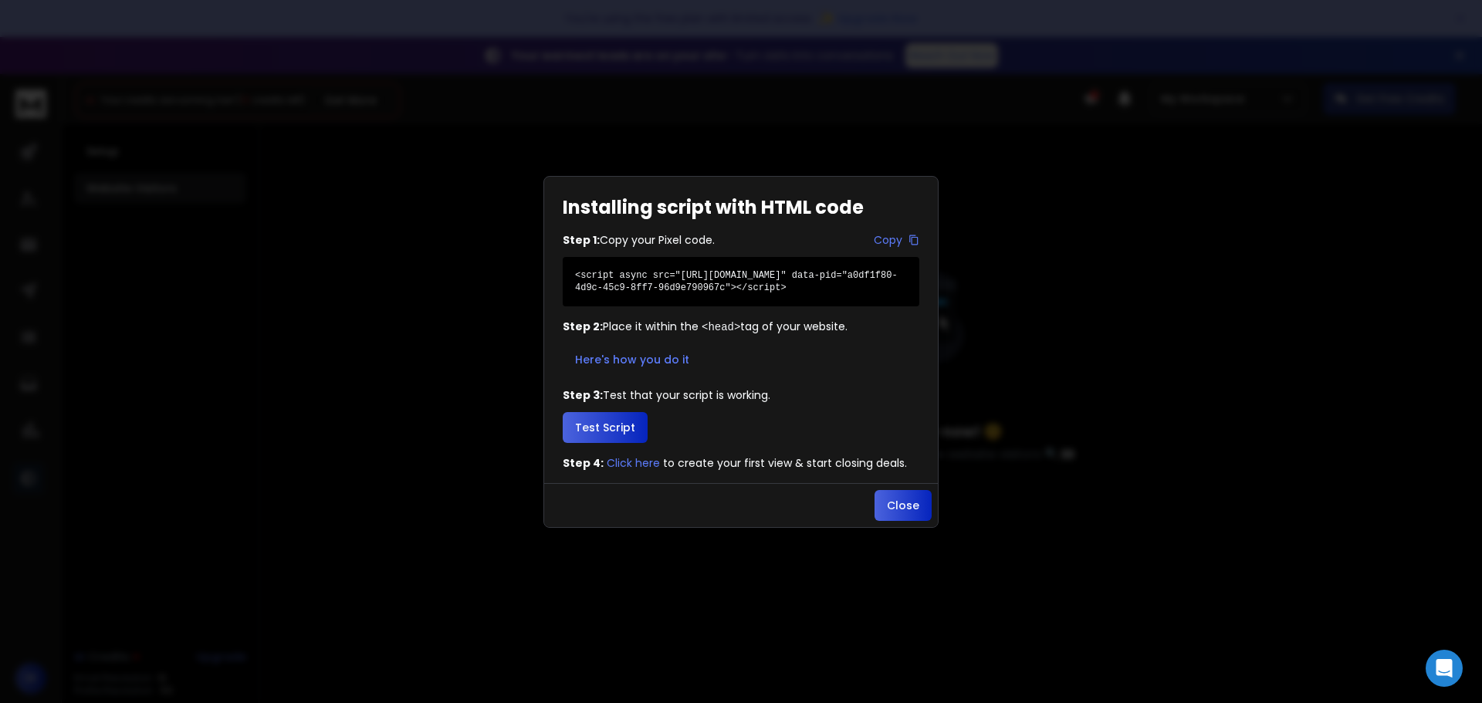
click at [646, 371] on button "Here's how you do it" at bounding box center [632, 359] width 139 height 31
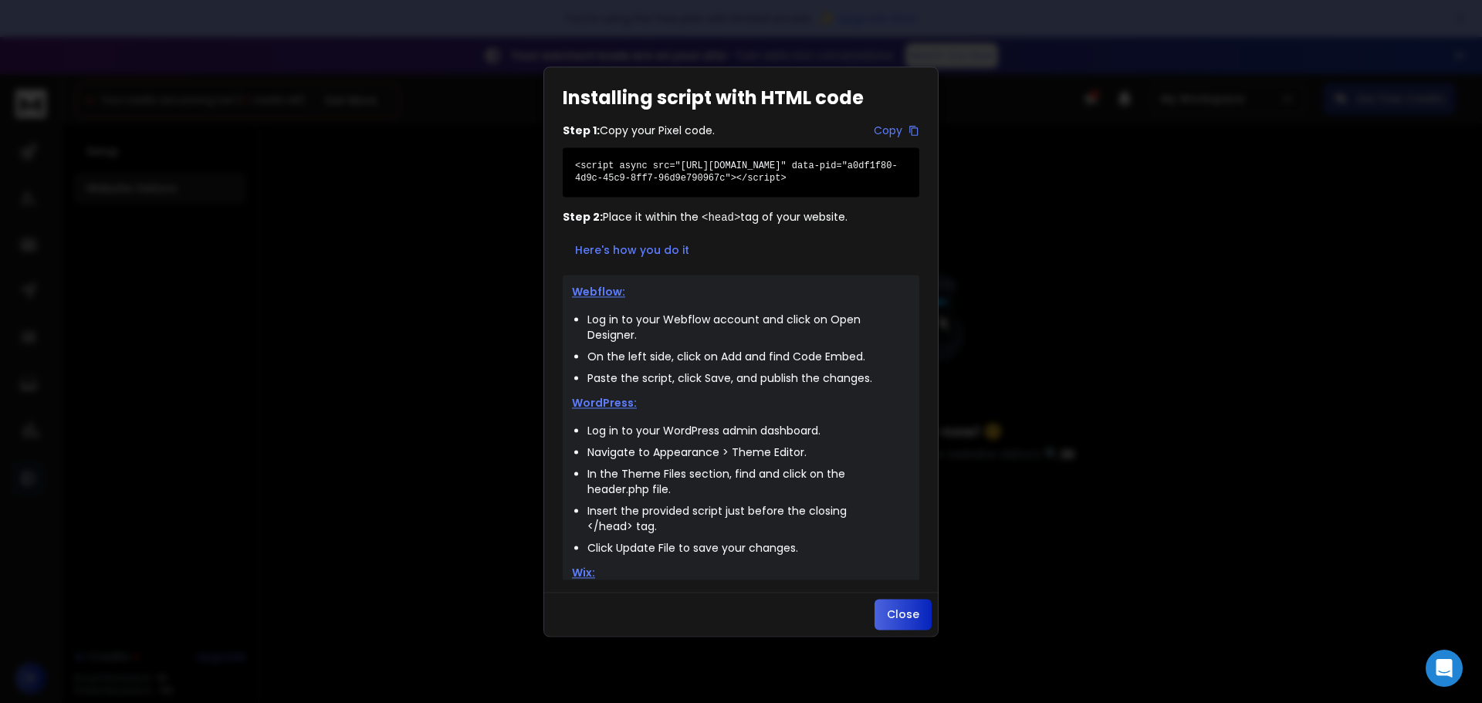
click at [874, 132] on button "Copy" at bounding box center [897, 130] width 46 height 15
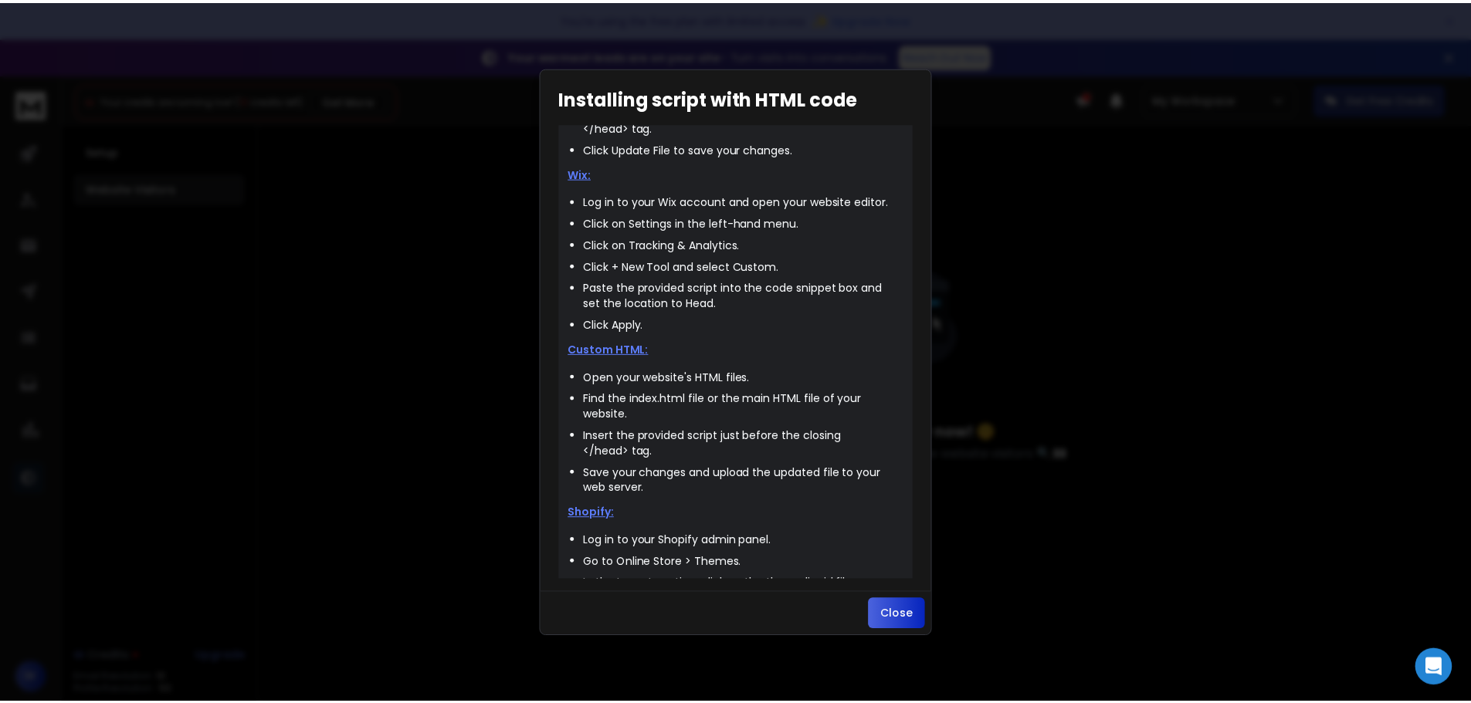
scroll to position [1060, 0]
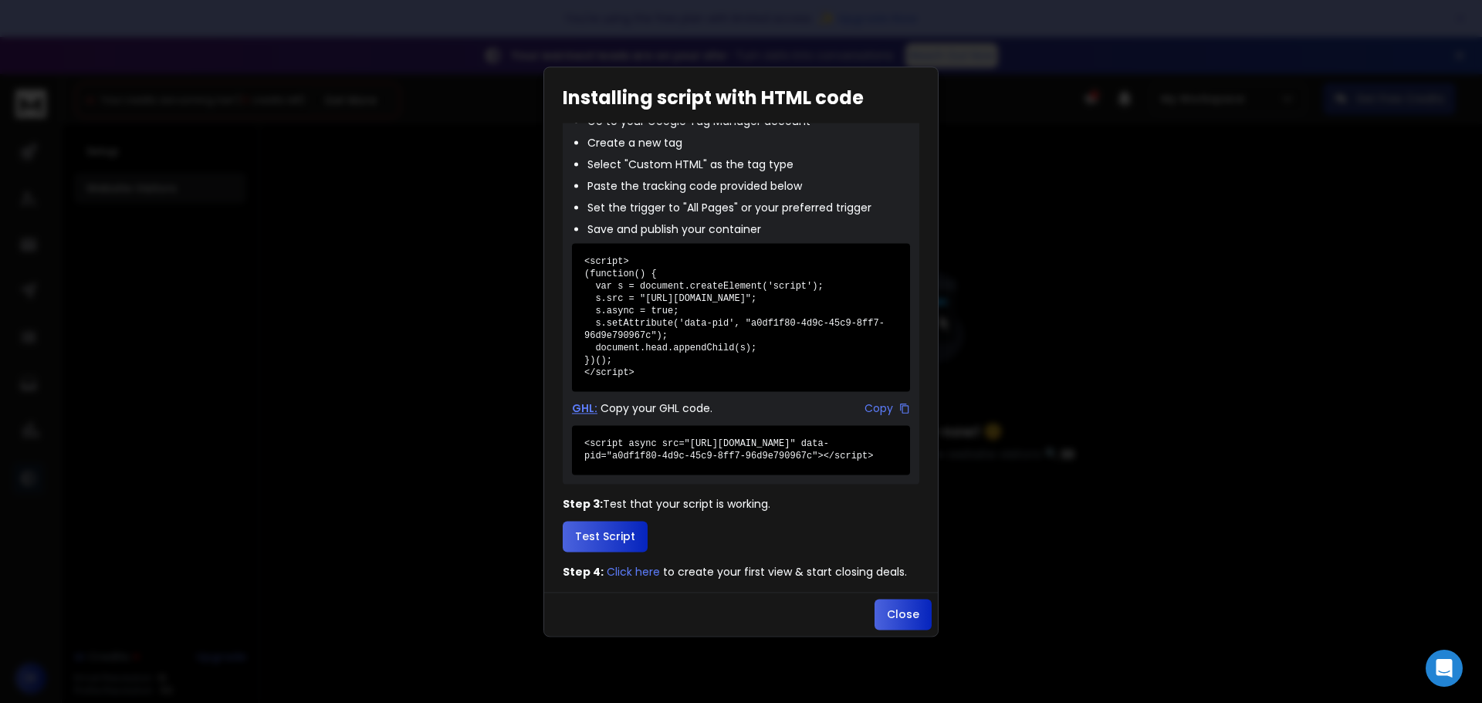
click at [611, 537] on button "Test Script" at bounding box center [605, 536] width 85 height 31
click at [915, 618] on button "Close" at bounding box center [903, 614] width 57 height 31
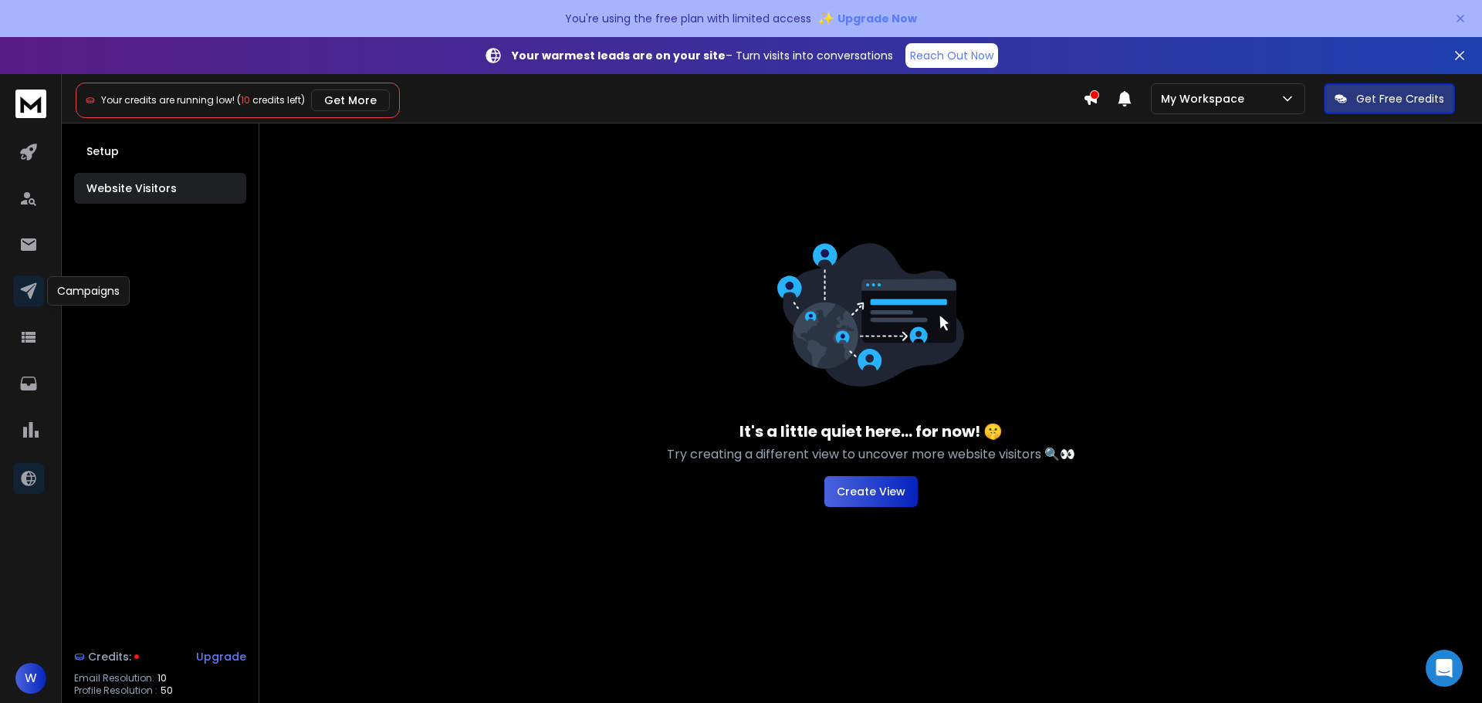
click at [32, 285] on icon at bounding box center [28, 291] width 16 height 16
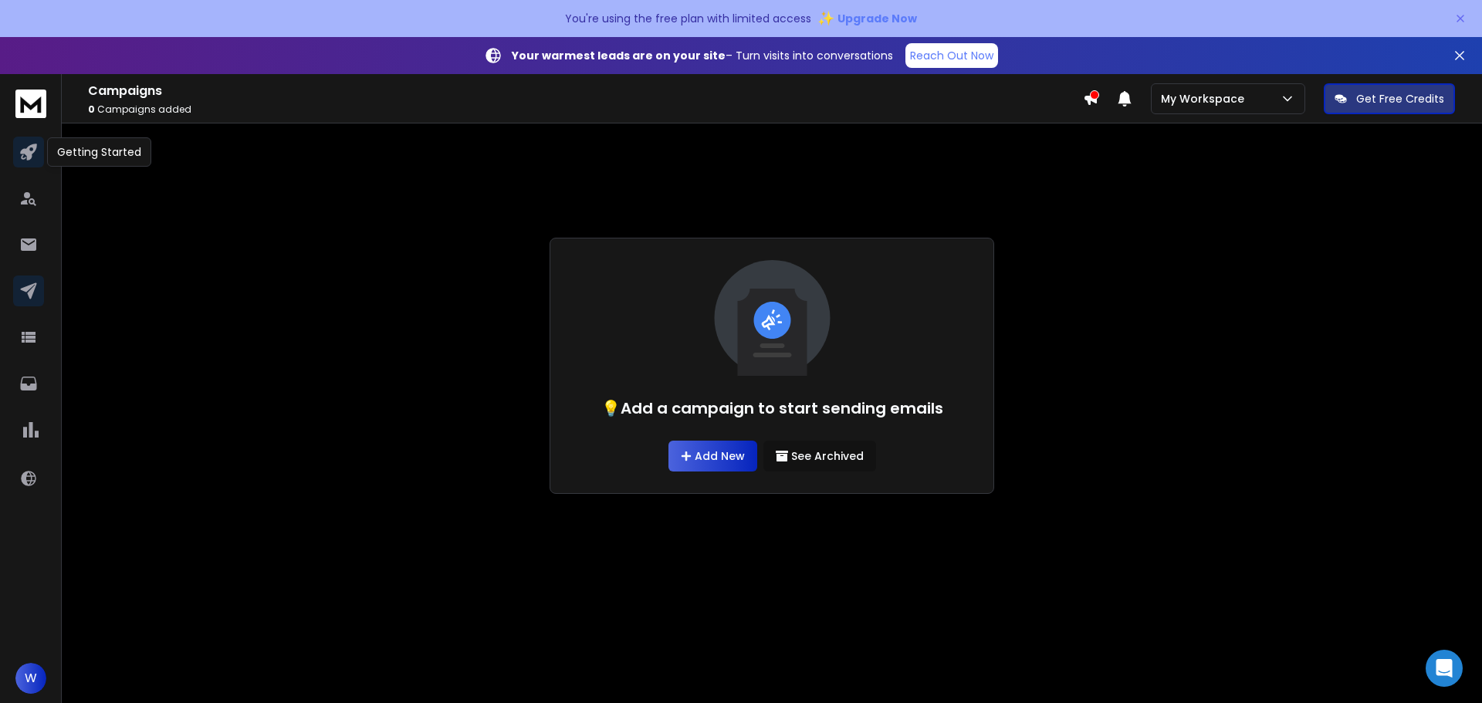
click at [29, 152] on icon at bounding box center [28, 152] width 17 height 17
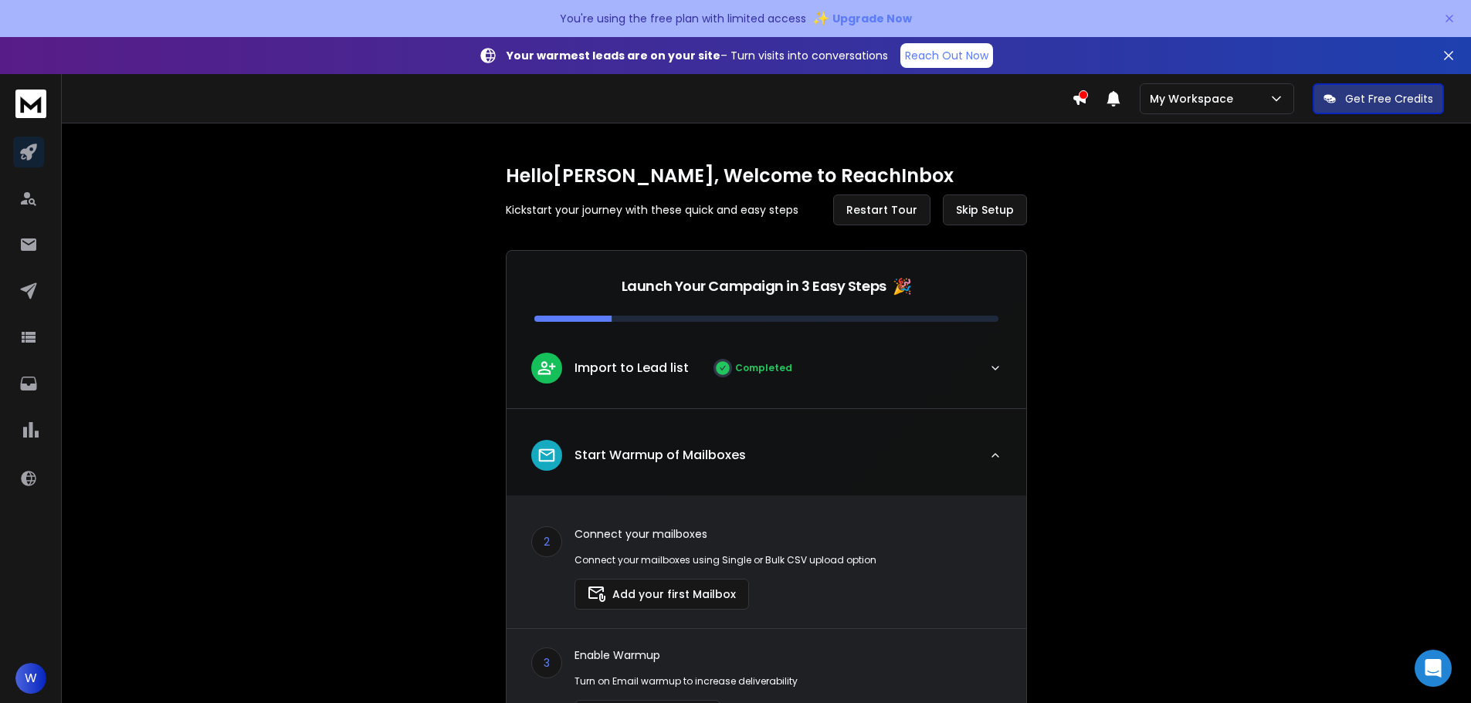
click at [702, 453] on p "Start Warmup of Mailboxes" at bounding box center [659, 455] width 171 height 19
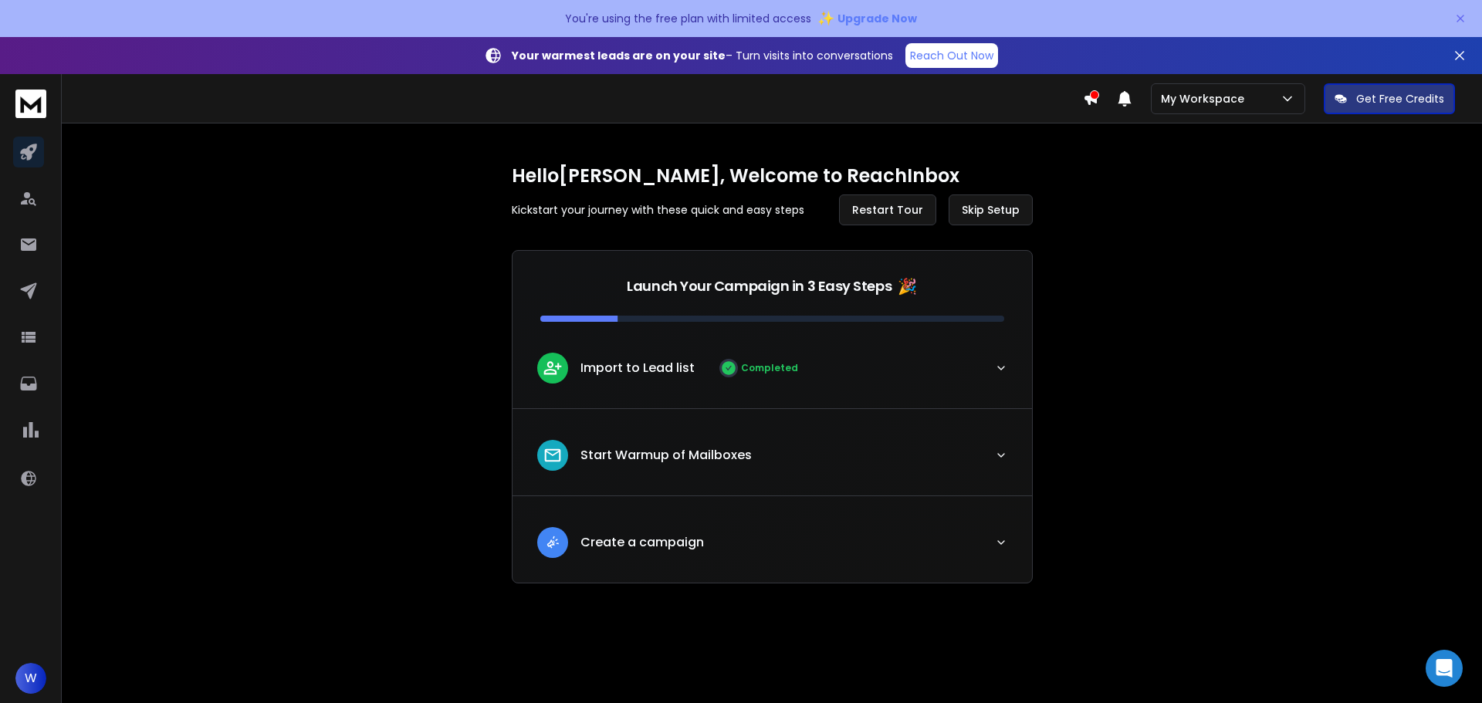
click at [996, 455] on icon "button" at bounding box center [1001, 455] width 12 height 12
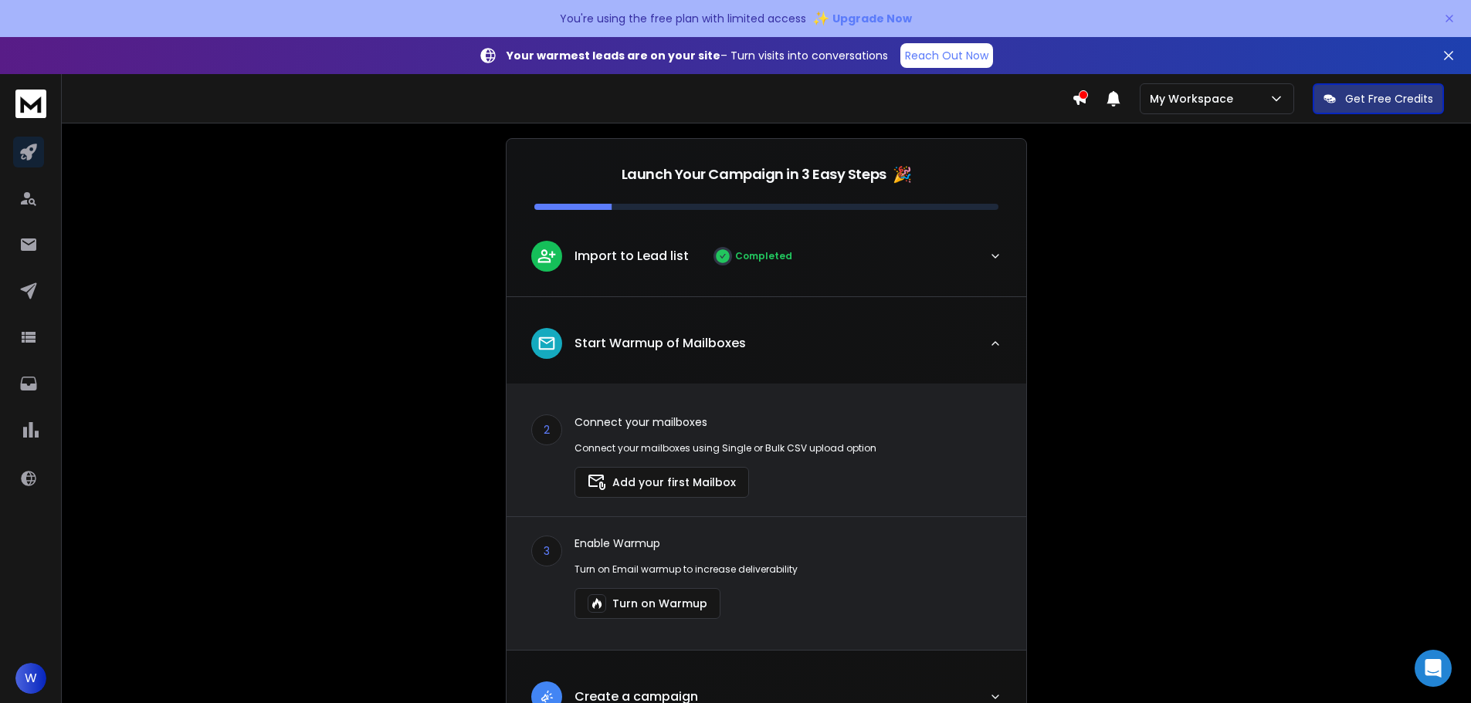
scroll to position [113, 0]
